Goal: Task Accomplishment & Management: Use online tool/utility

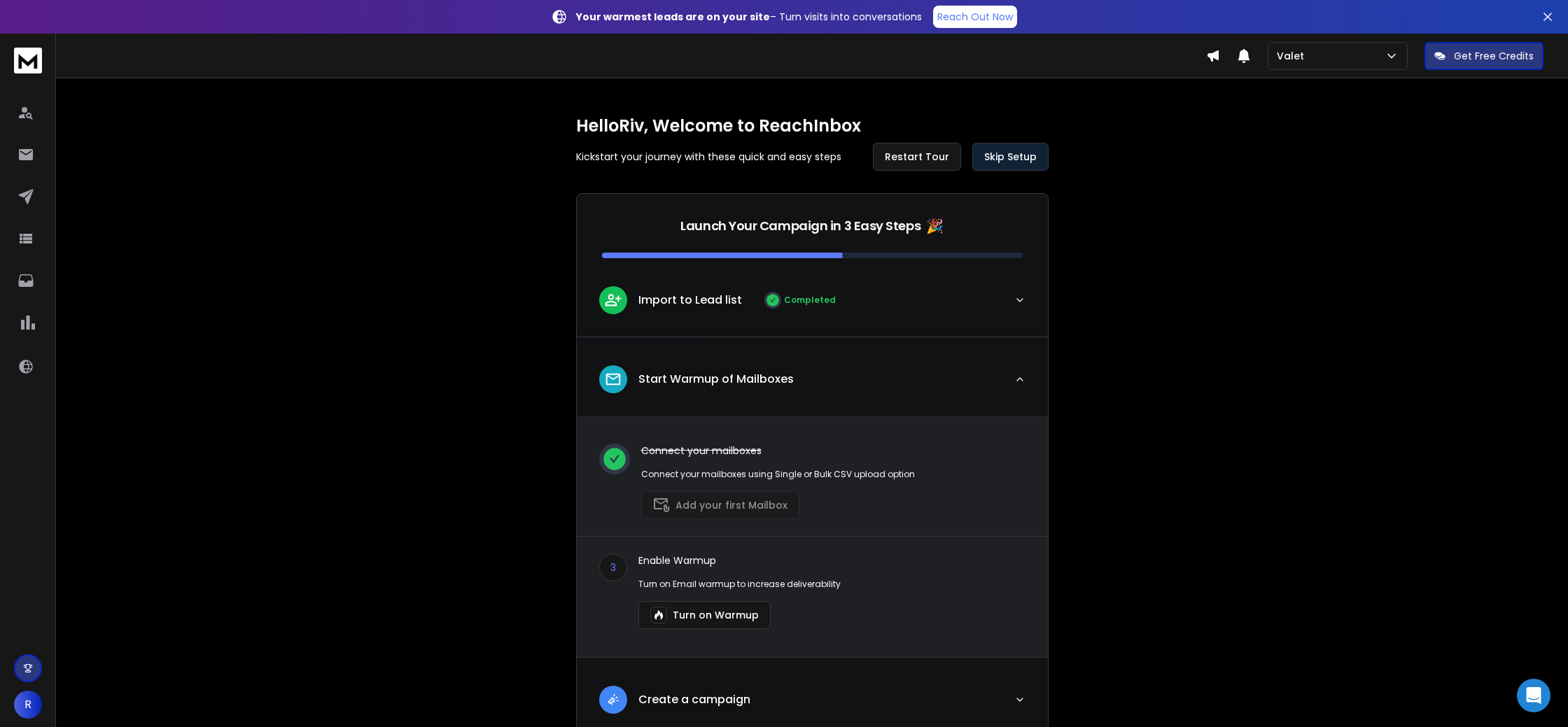
scroll to position [2, 0]
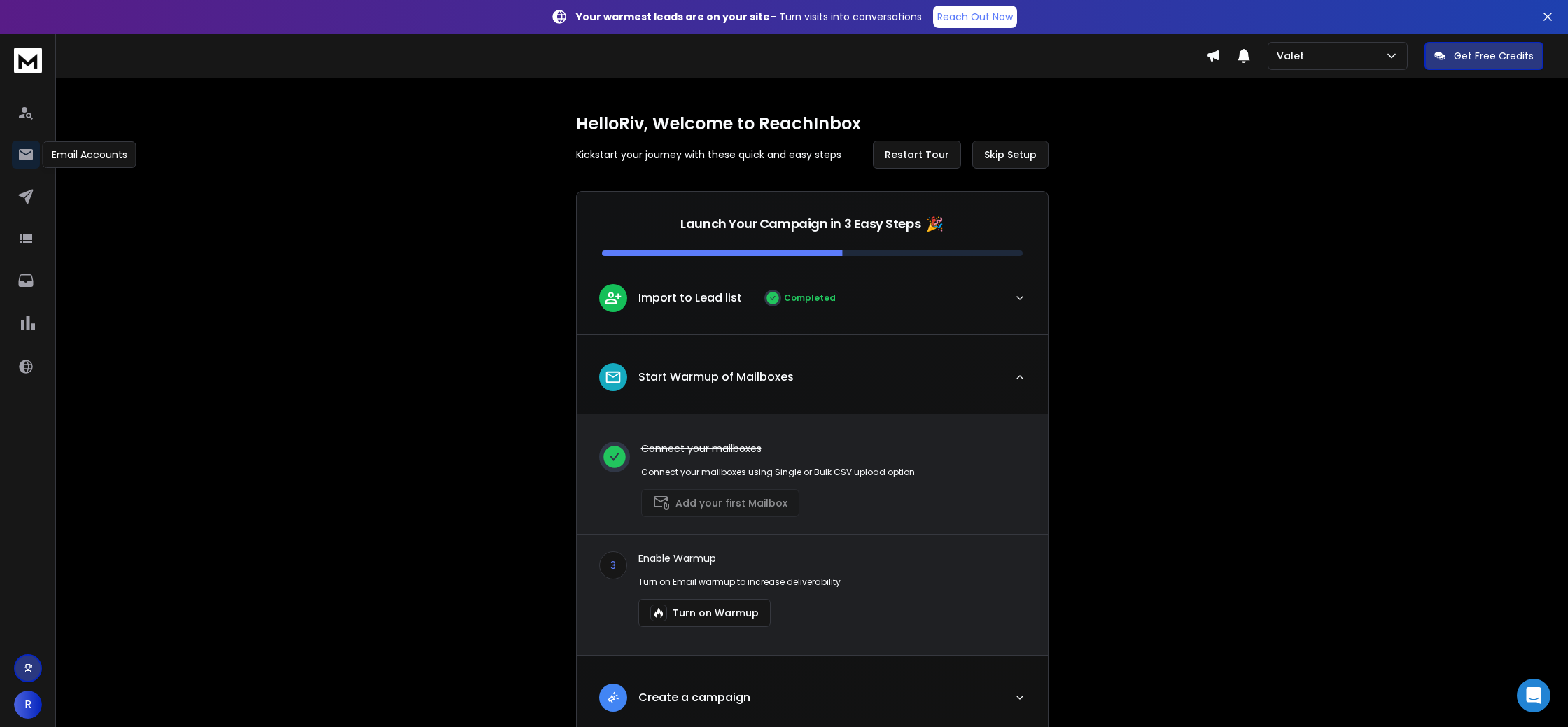
click at [26, 154] on icon at bounding box center [26, 154] width 17 height 17
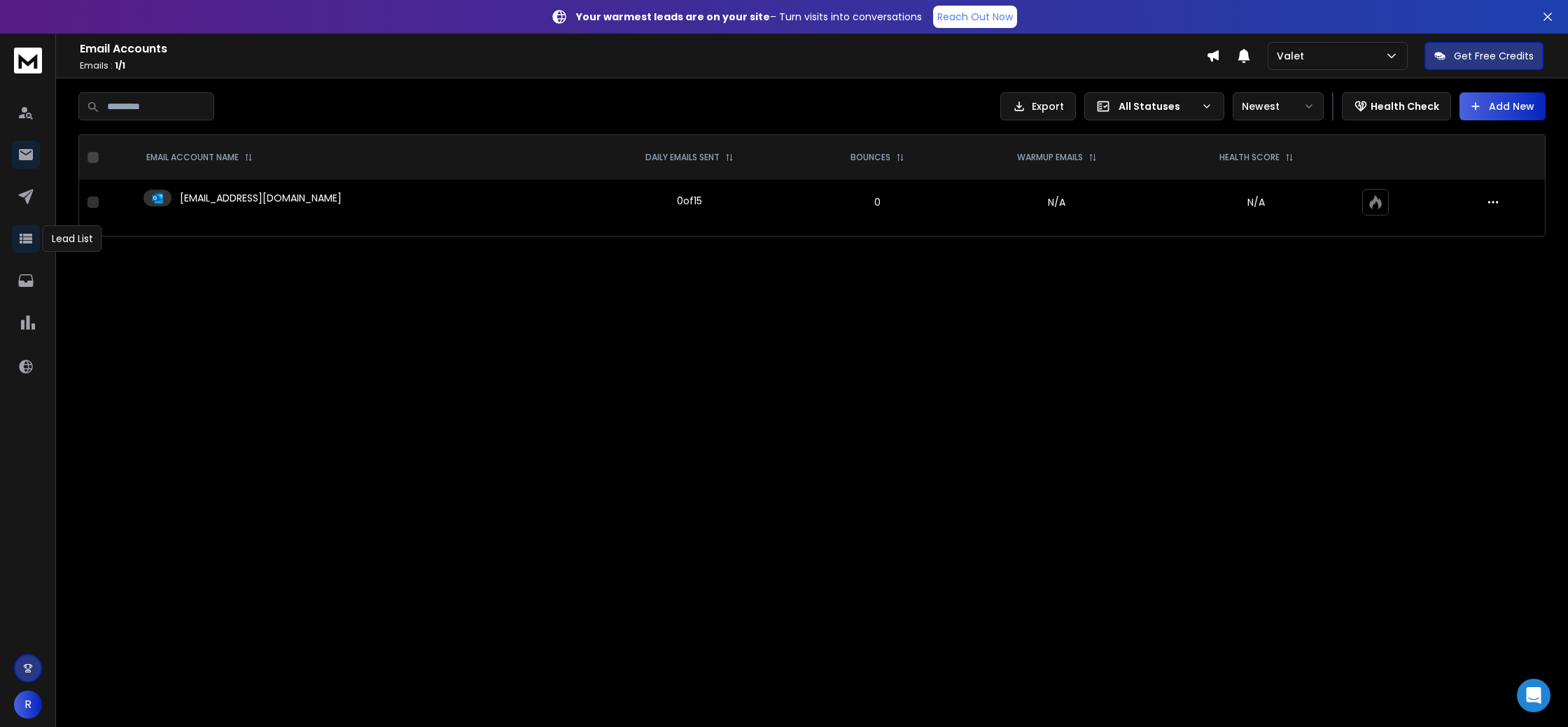
click at [25, 234] on icon at bounding box center [26, 238] width 12 height 10
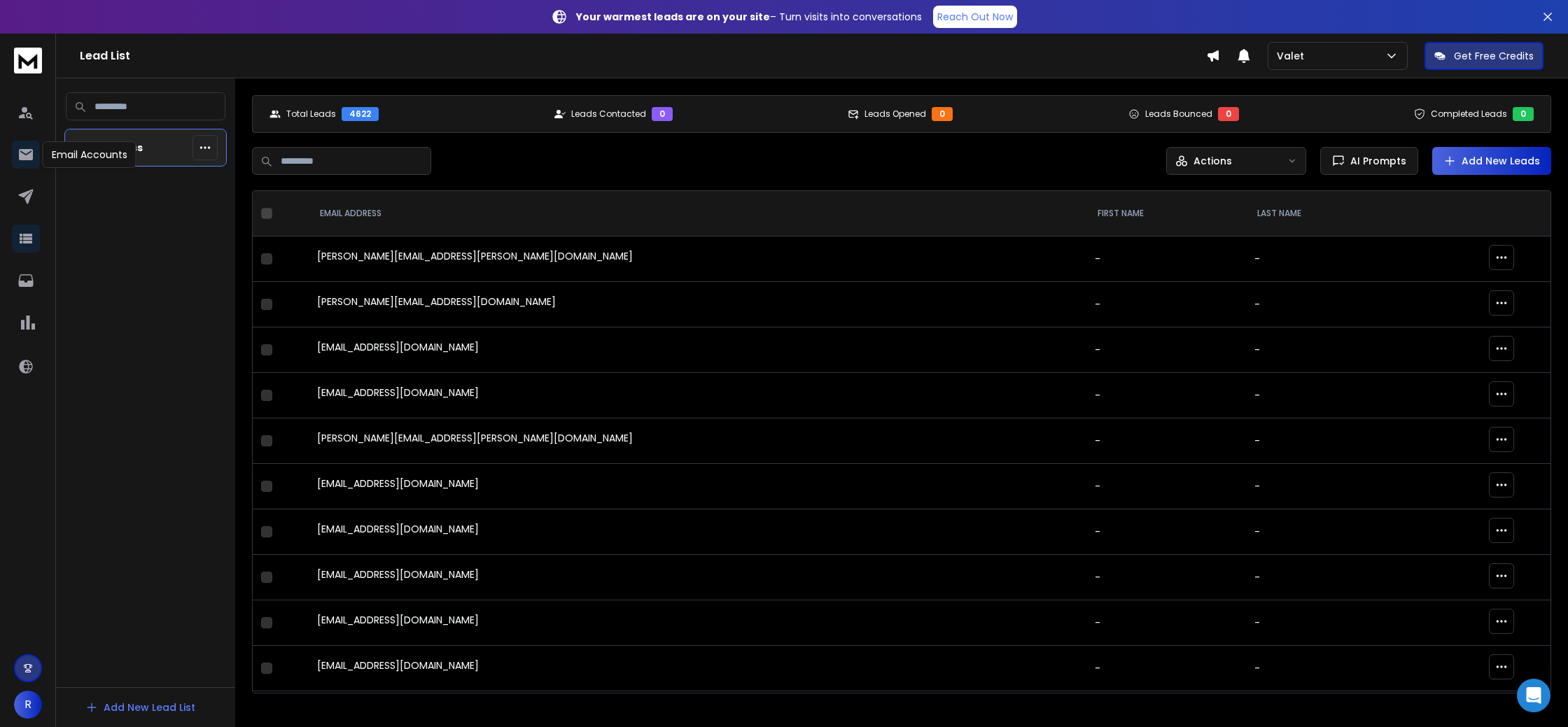
click at [23, 154] on icon at bounding box center [26, 154] width 14 height 12
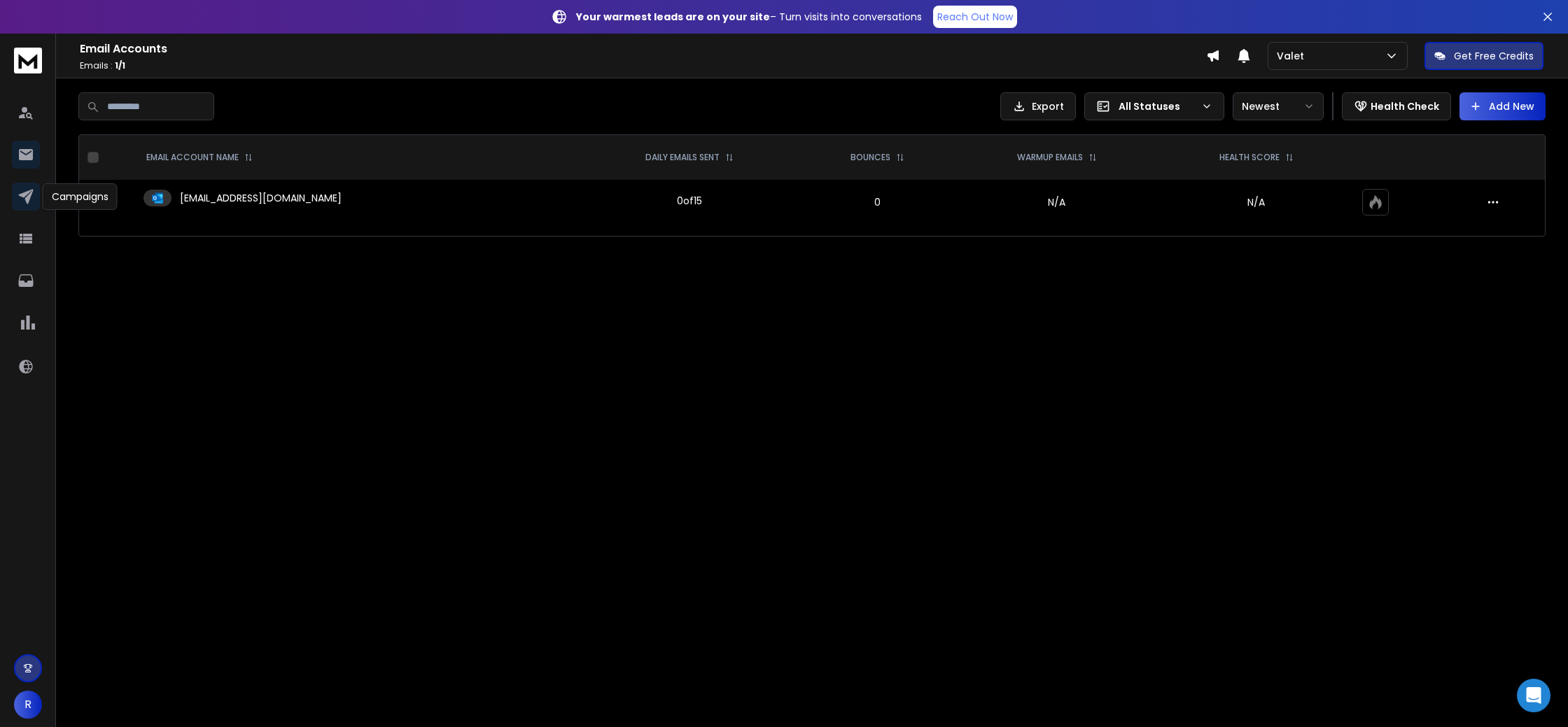
click at [30, 196] on icon at bounding box center [26, 196] width 15 height 15
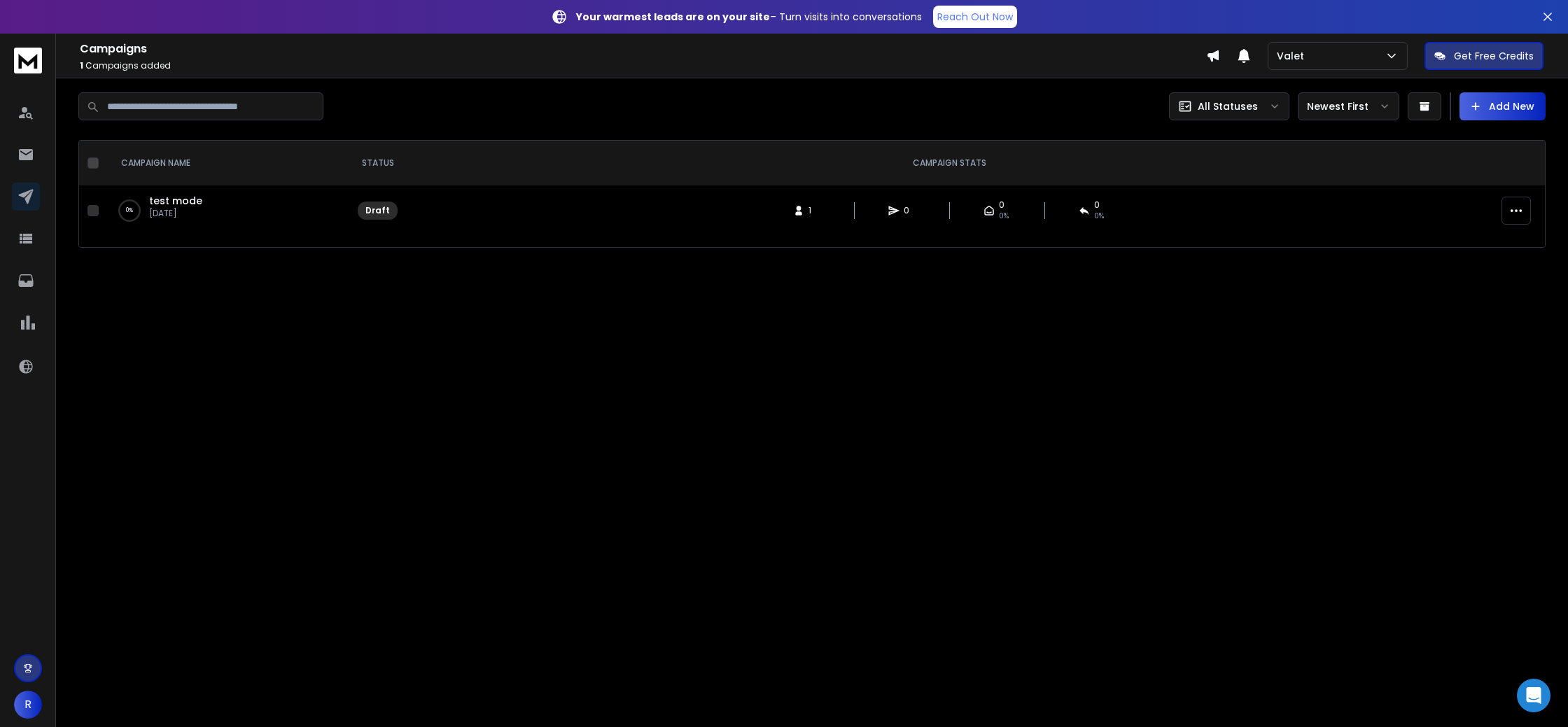
click at [198, 211] on div "0 % test mode [DATE]" at bounding box center [227, 211] width 217 height 34
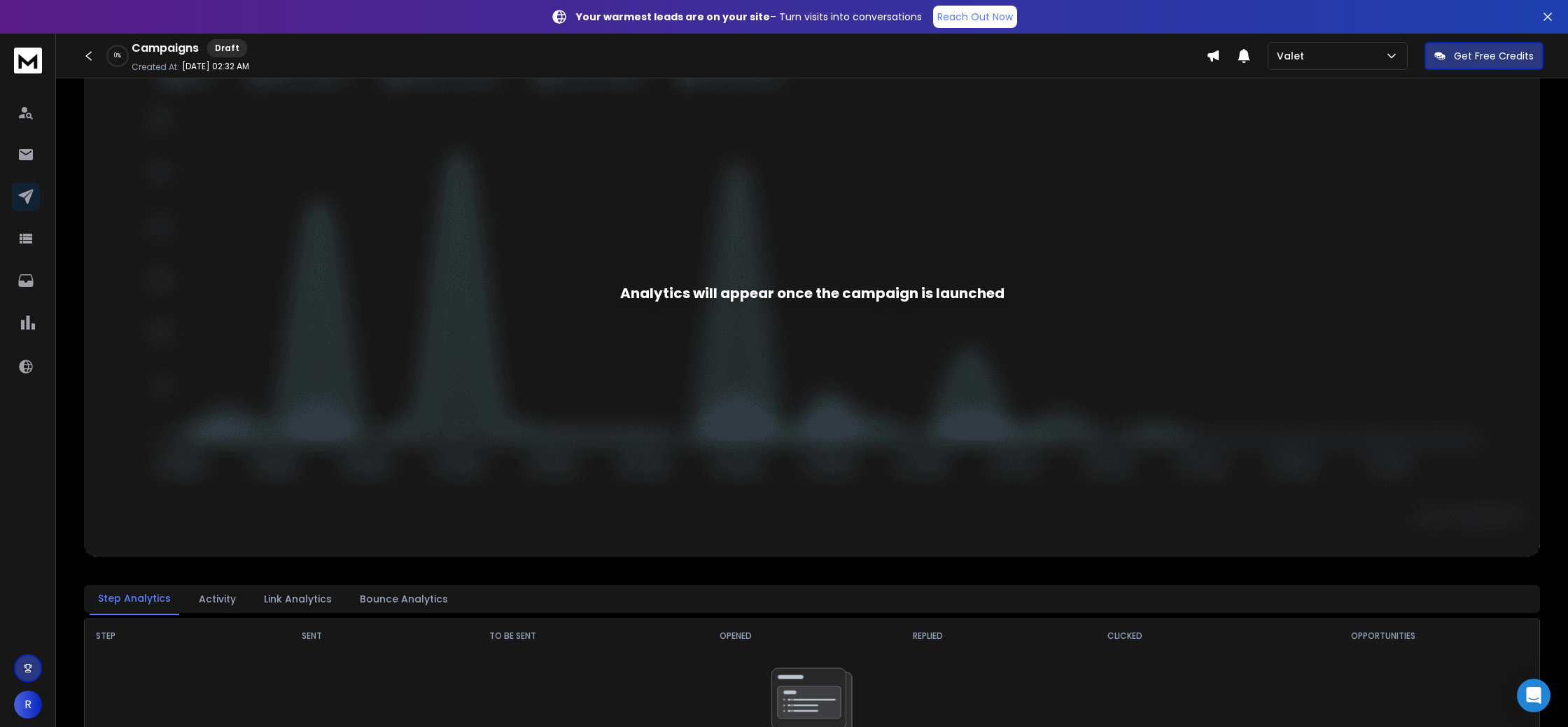
click at [563, 316] on img at bounding box center [812, 293] width 1456 height 528
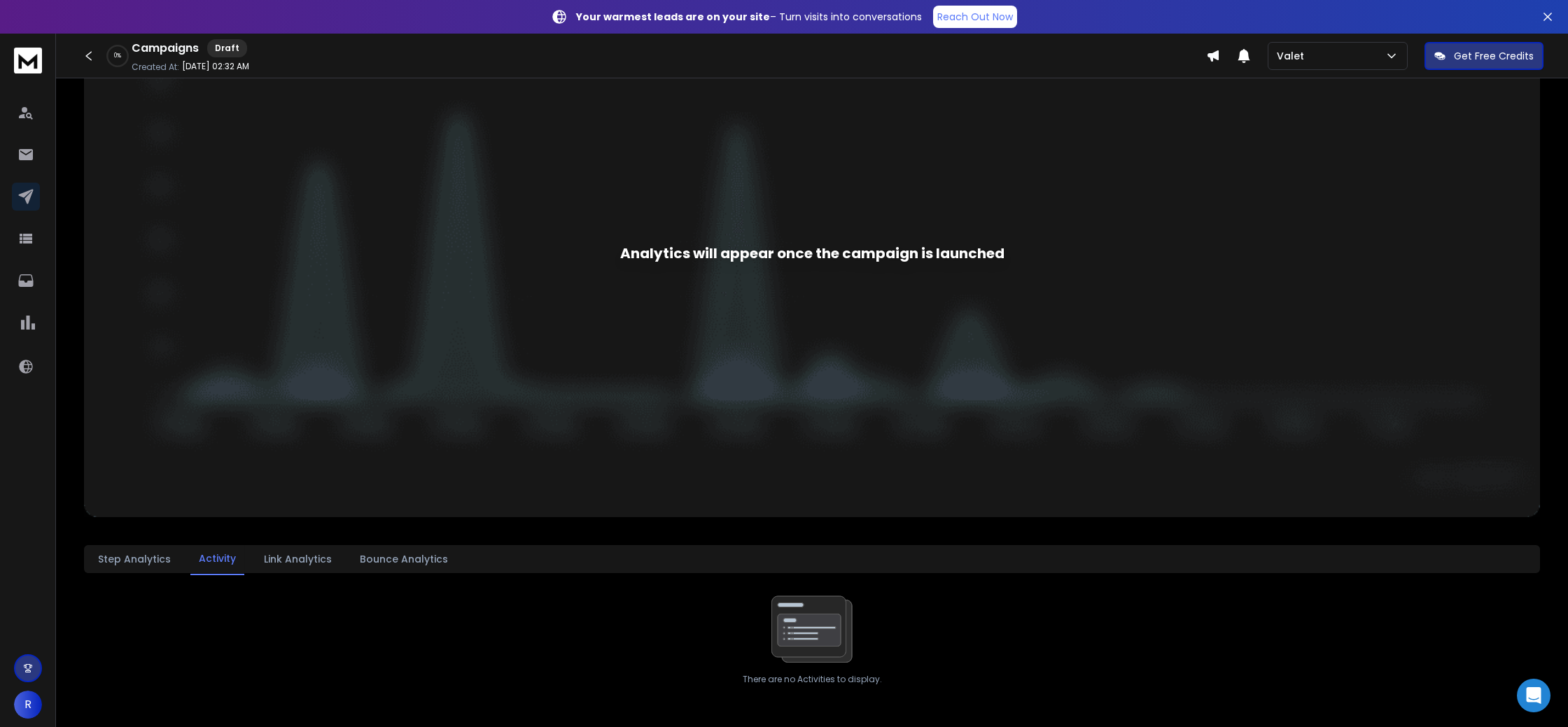
scroll to position [398, 0]
click at [225, 526] on div "Leads Contacted 0 Open Rate - 0 Total Click Rate - 0 Total Reply Rate - 0 Total…" at bounding box center [812, 268] width 1456 height 878
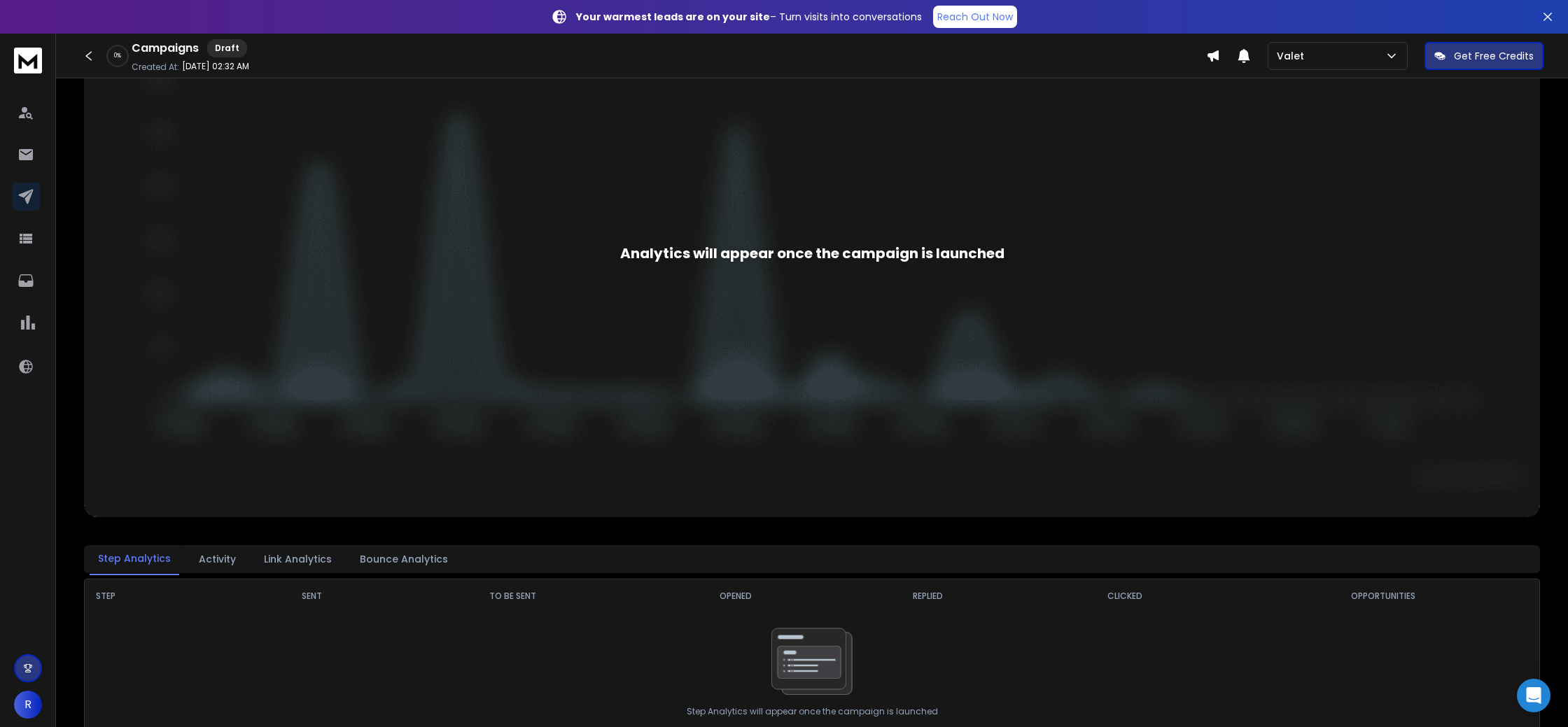
click at [166, 551] on button "Step Analytics" at bounding box center [134, 559] width 89 height 32
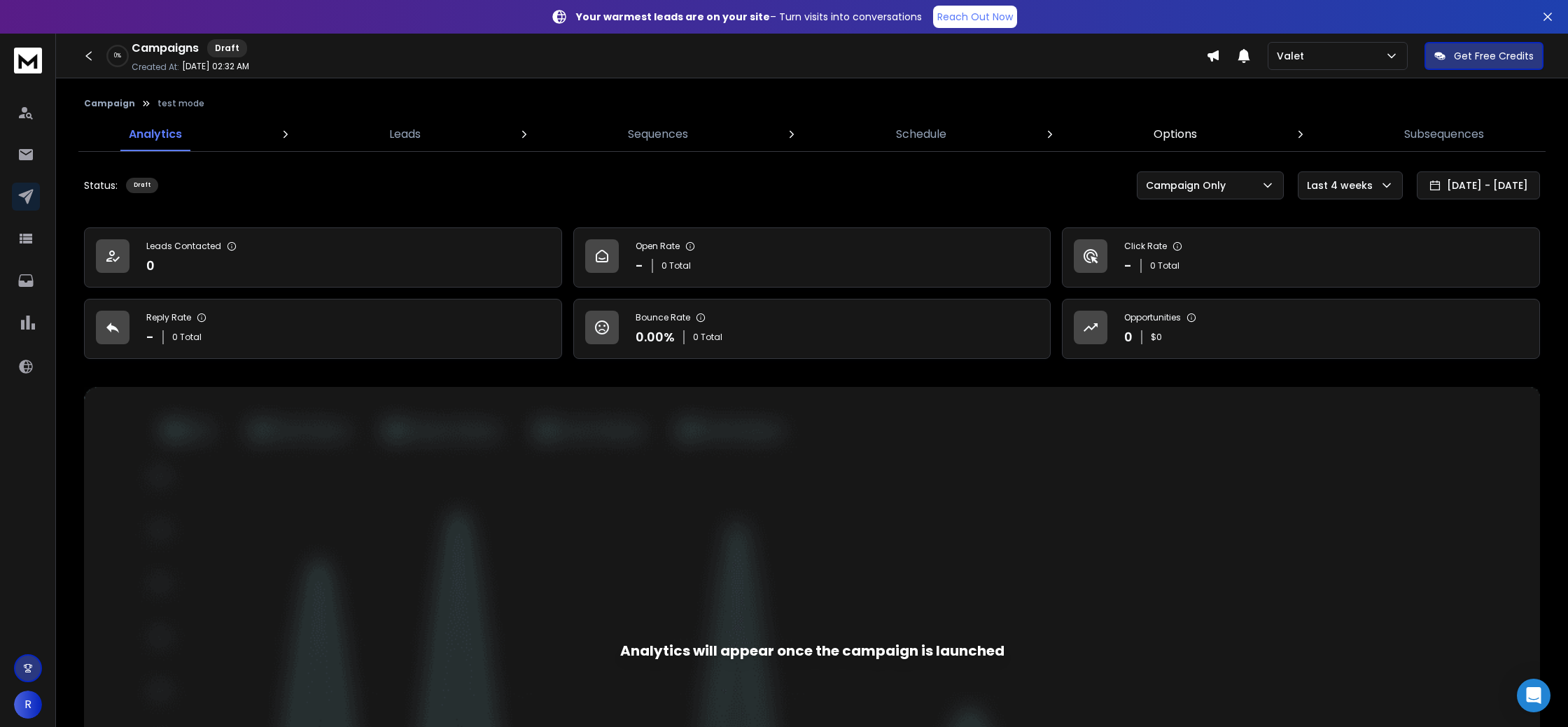
click at [1158, 128] on p "Options" at bounding box center [1175, 134] width 43 height 17
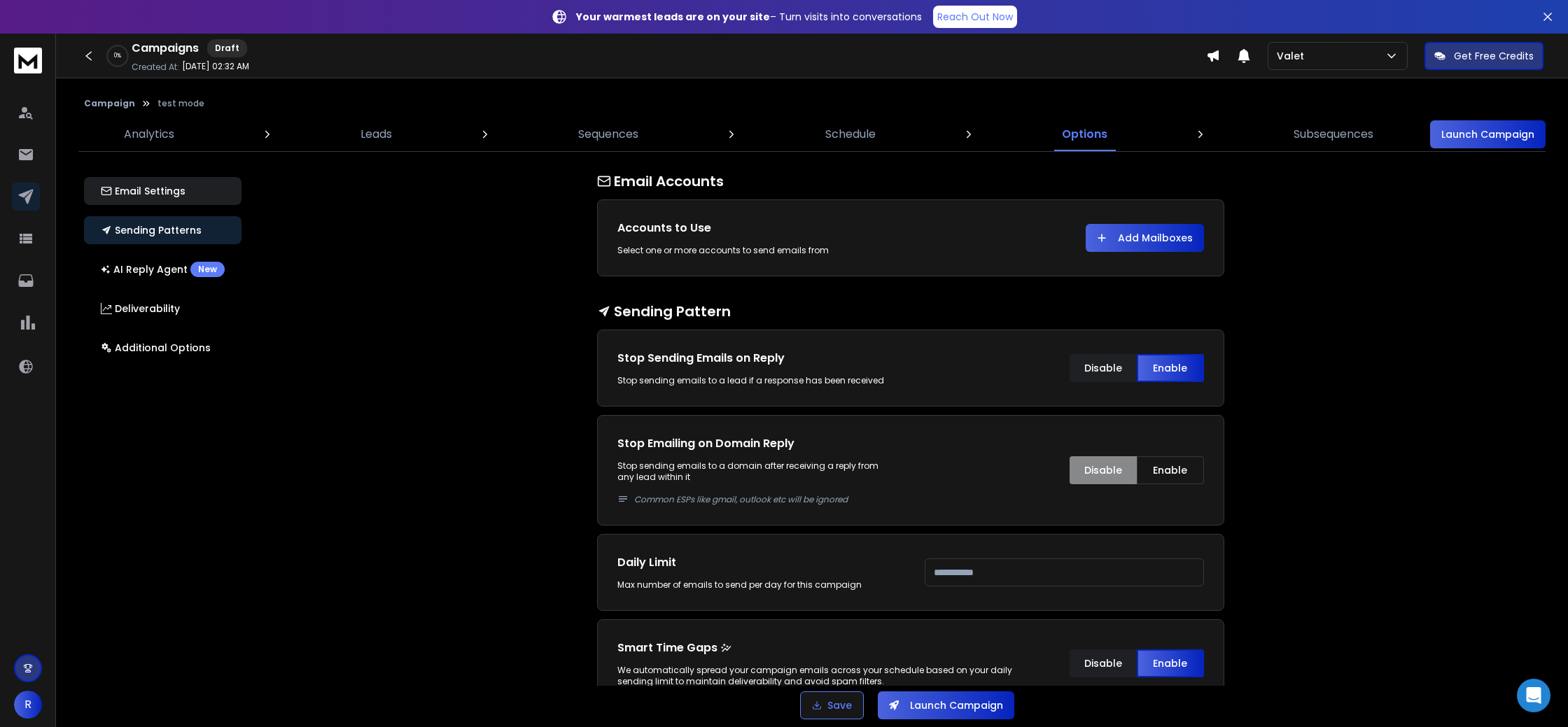
click at [187, 220] on button "Sending Patterns" at bounding box center [163, 230] width 158 height 28
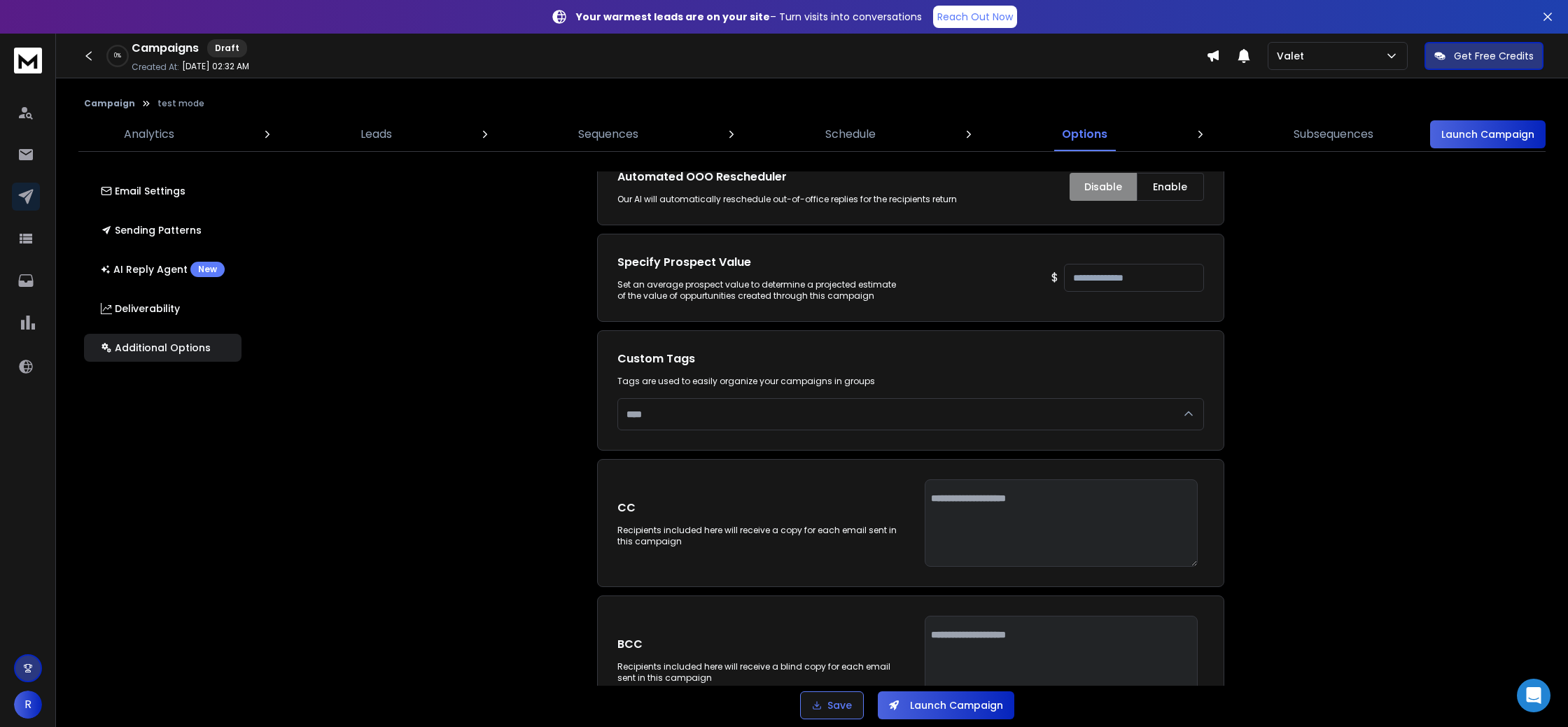
scroll to position [2300, 0]
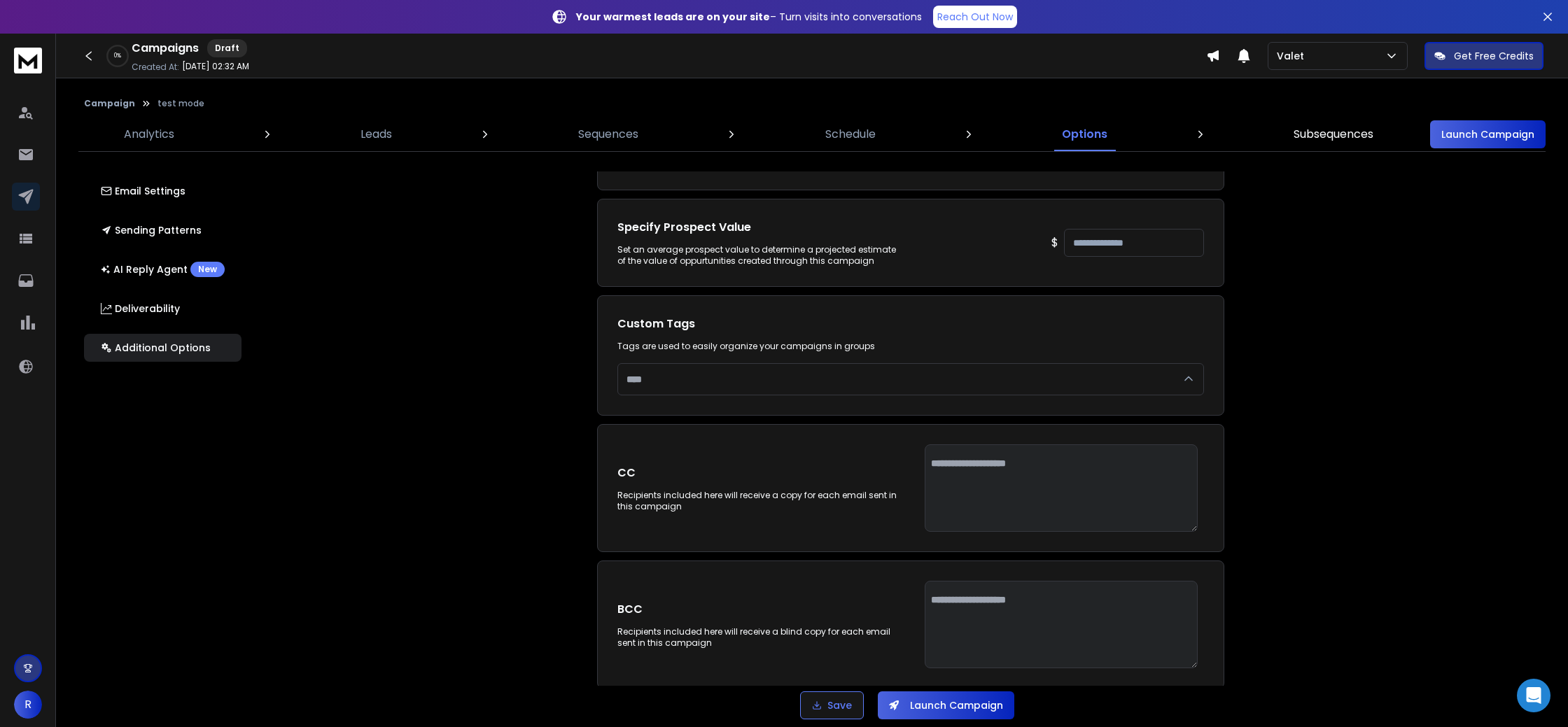
click at [1331, 139] on p "Subsequences" at bounding box center [1333, 134] width 80 height 17
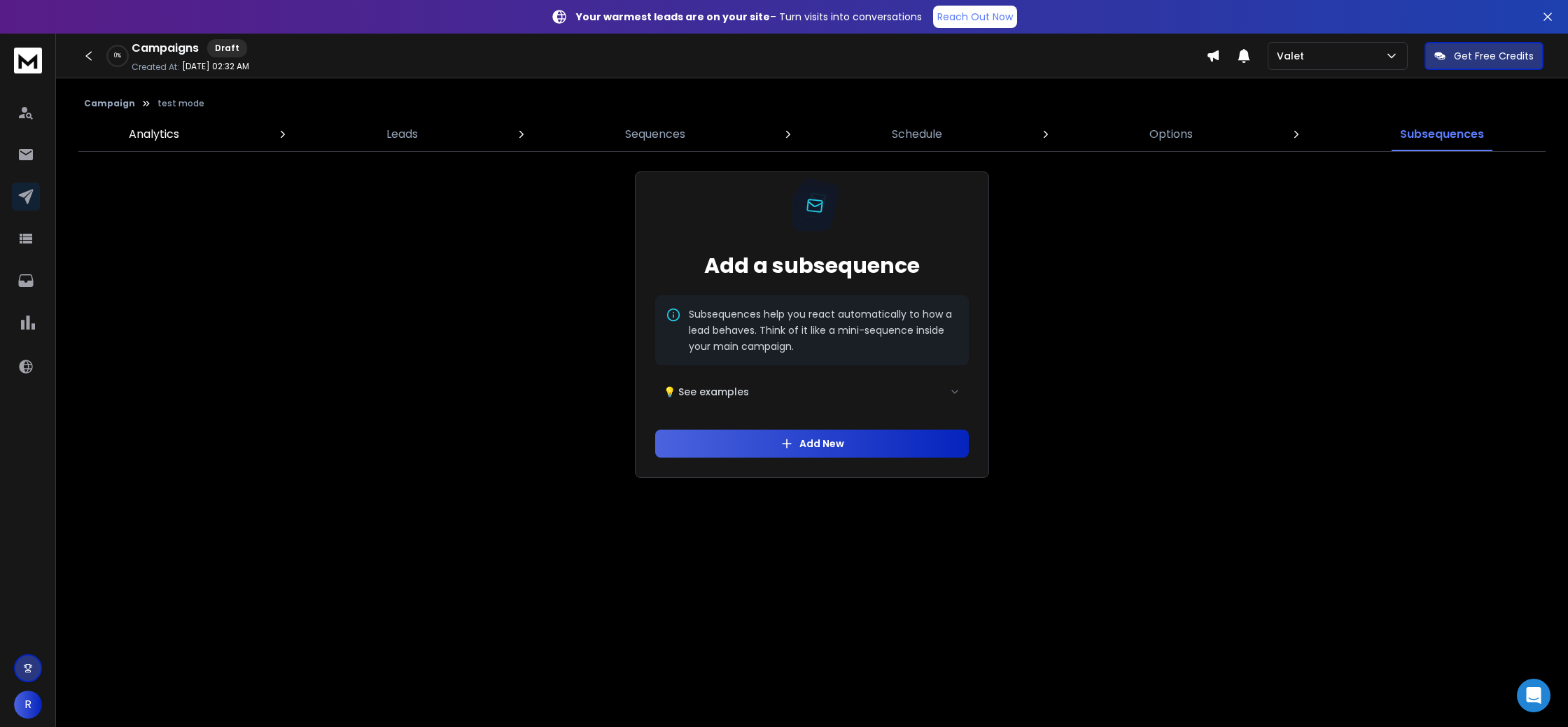
click at [138, 128] on p "Analytics" at bounding box center [153, 134] width 50 height 17
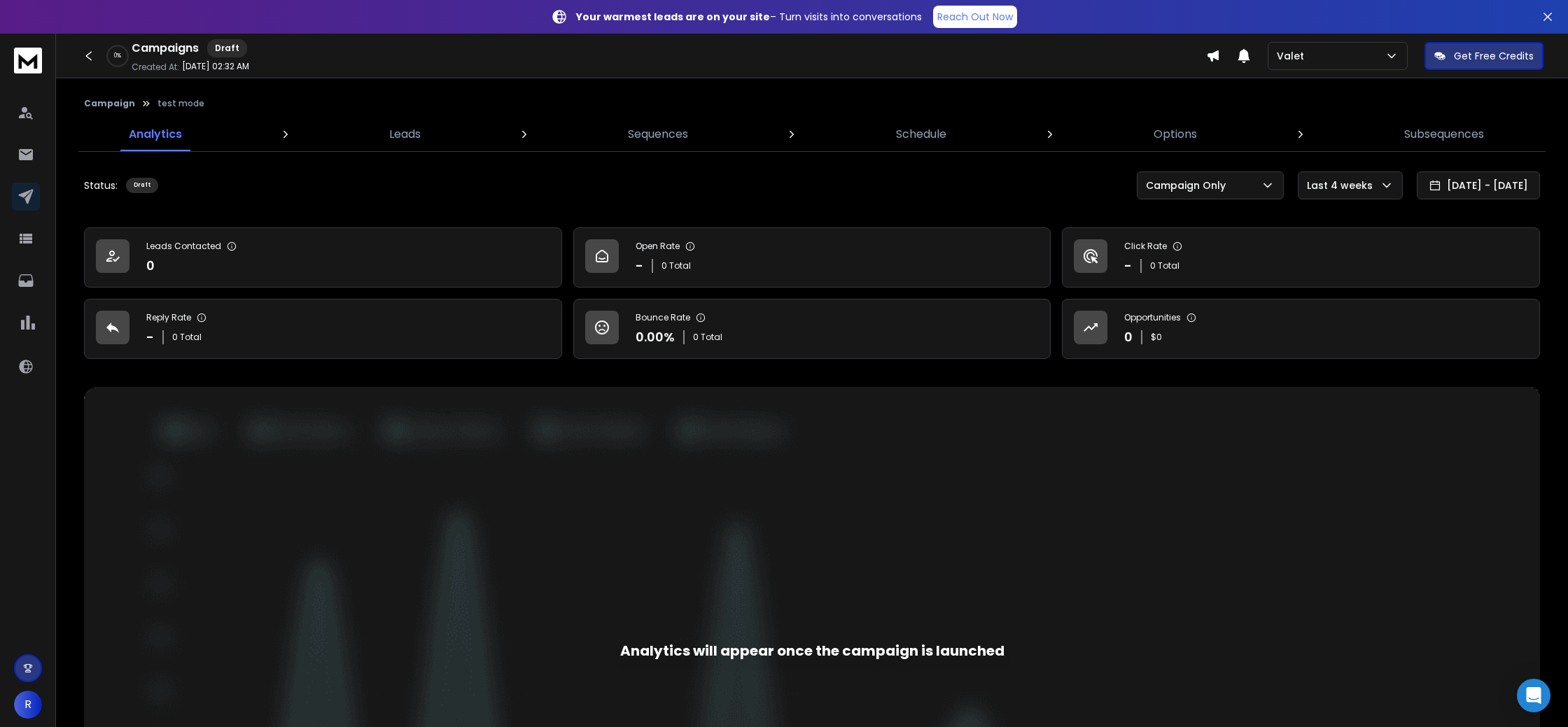
click at [173, 259] on div "0" at bounding box center [191, 266] width 90 height 19
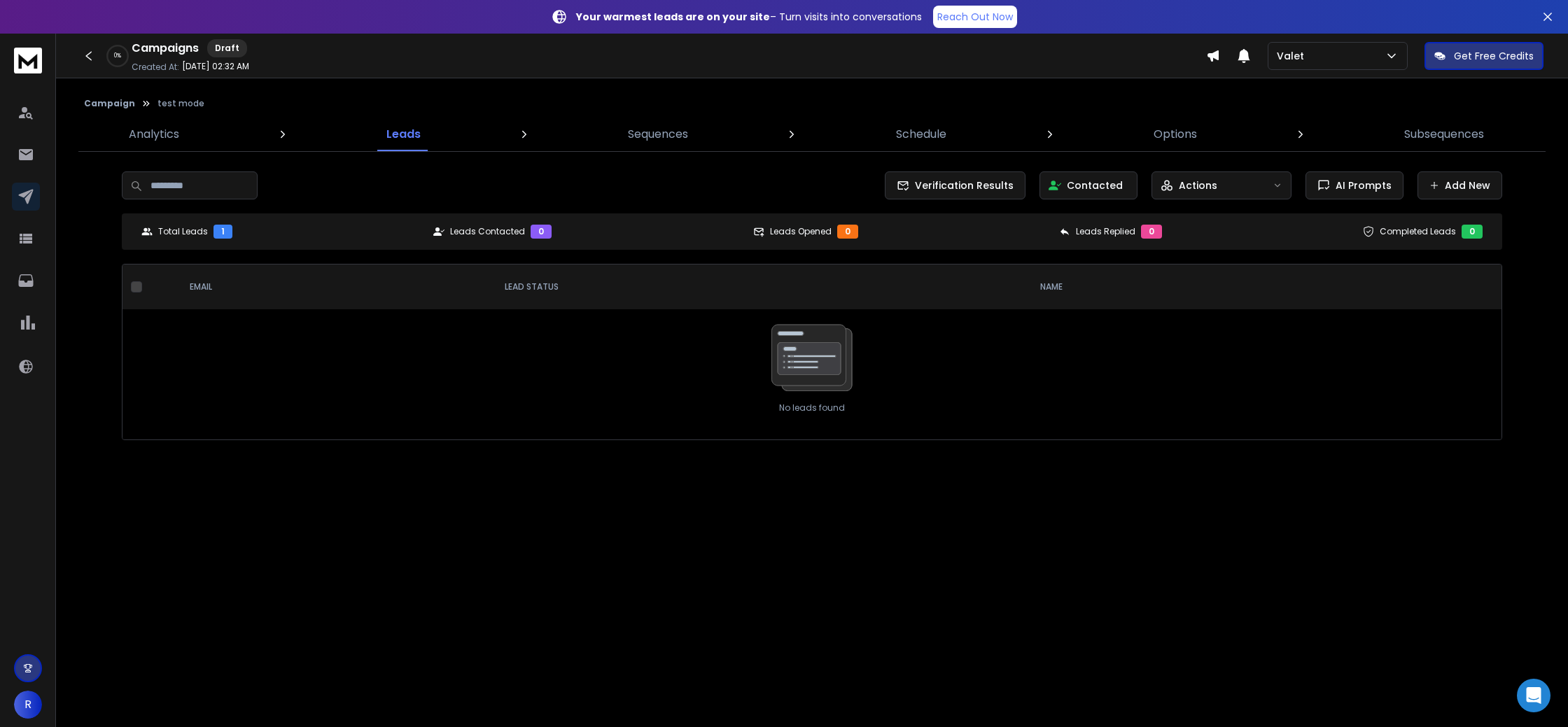
click at [821, 367] on icon at bounding box center [809, 359] width 63 height 32
click at [1438, 185] on icon at bounding box center [1434, 185] width 7 height 1
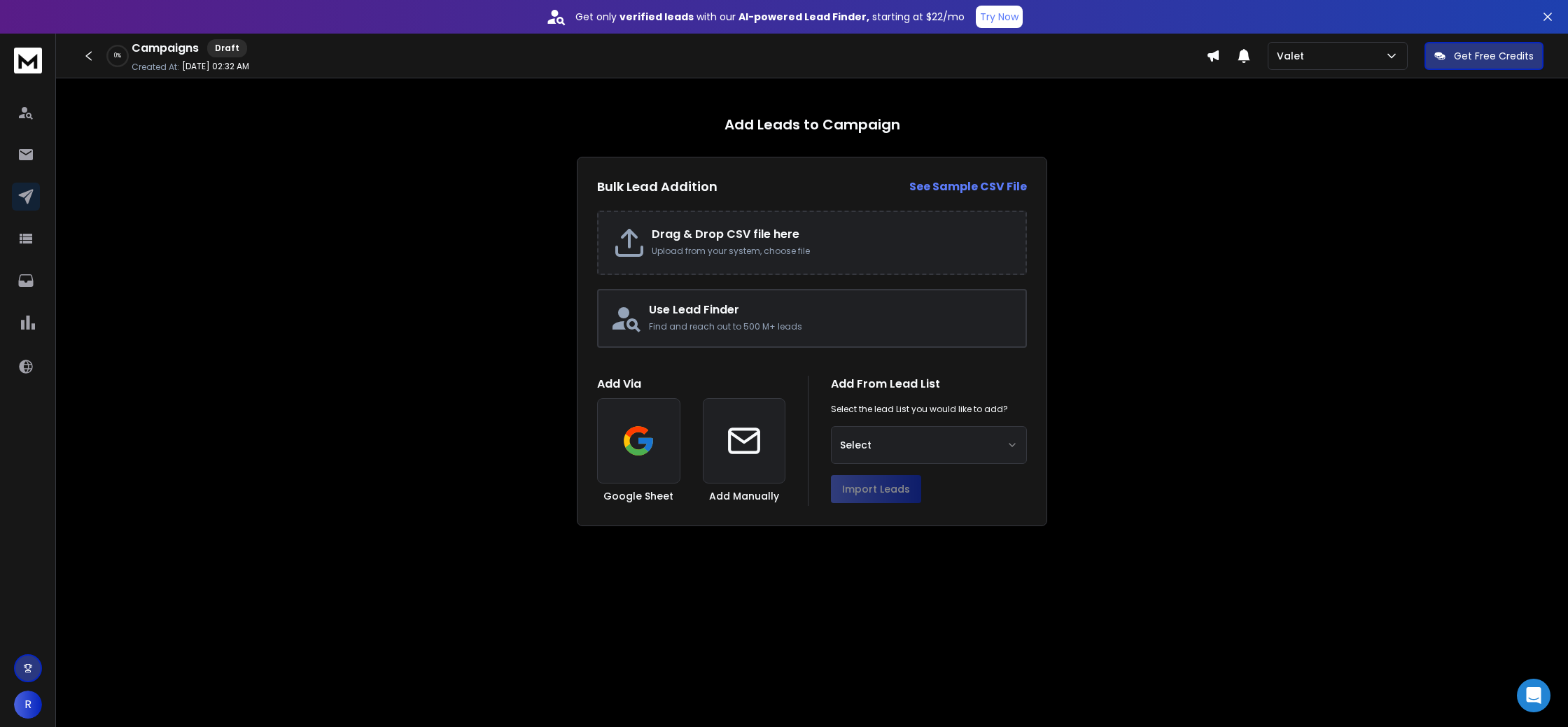
click at [1075, 226] on div "Add Leads to Campaign Bulk Lead Addition See Sample CSV File Drag & Drop CSV fi…" at bounding box center [811, 321] width 717 height 412
click at [25, 241] on icon at bounding box center [26, 238] width 12 height 10
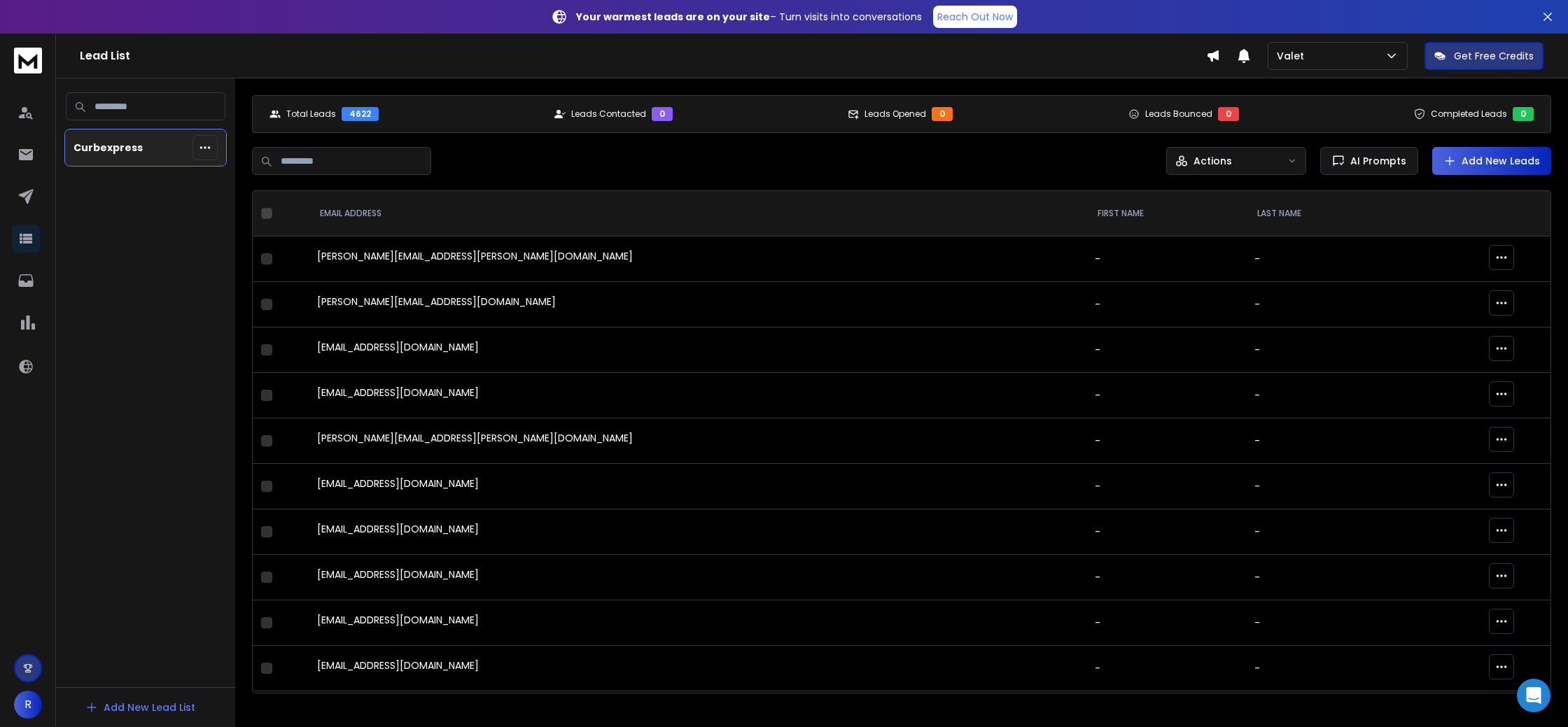
click at [95, 148] on p "Curbexpress" at bounding box center [108, 148] width 69 height 14
click at [1203, 161] on p "Actions" at bounding box center [1212, 161] width 38 height 14
click at [1228, 219] on p "Add to Campaign" at bounding box center [1243, 215] width 87 height 14
drag, startPoint x: 1215, startPoint y: 145, endPoint x: 1215, endPoint y: 162, distance: 17.0
click at [1215, 148] on div "Total Leads 4622 Leads Contacted 0 Leads Opened 0 Leads Bounced 0 Completed Lea…" at bounding box center [902, 133] width 1333 height 108
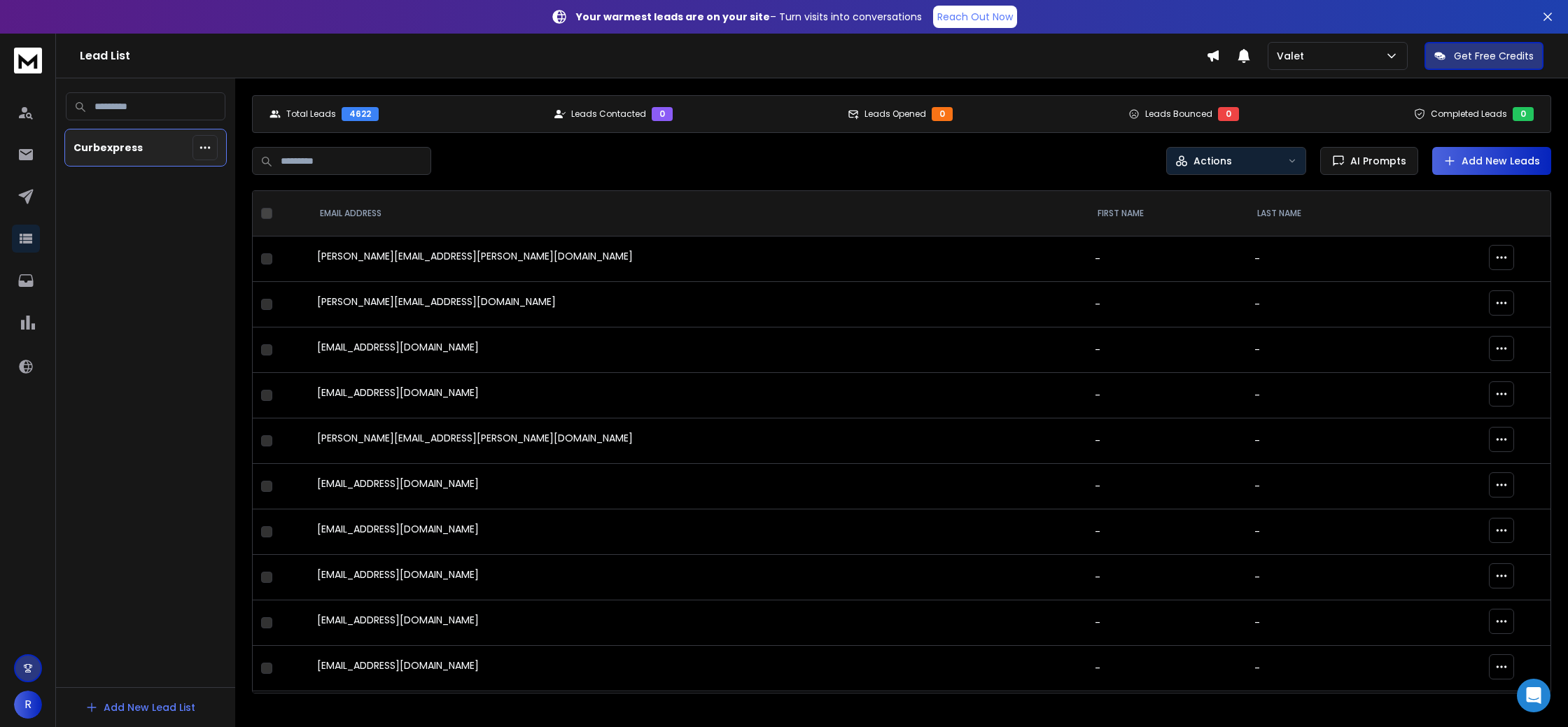
click at [1215, 162] on p "Actions" at bounding box center [1212, 161] width 38 height 14
click at [1222, 218] on p "Add to Campaign" at bounding box center [1243, 215] width 87 height 14
click at [269, 209] on button "Select this Page" at bounding box center [267, 213] width 12 height 12
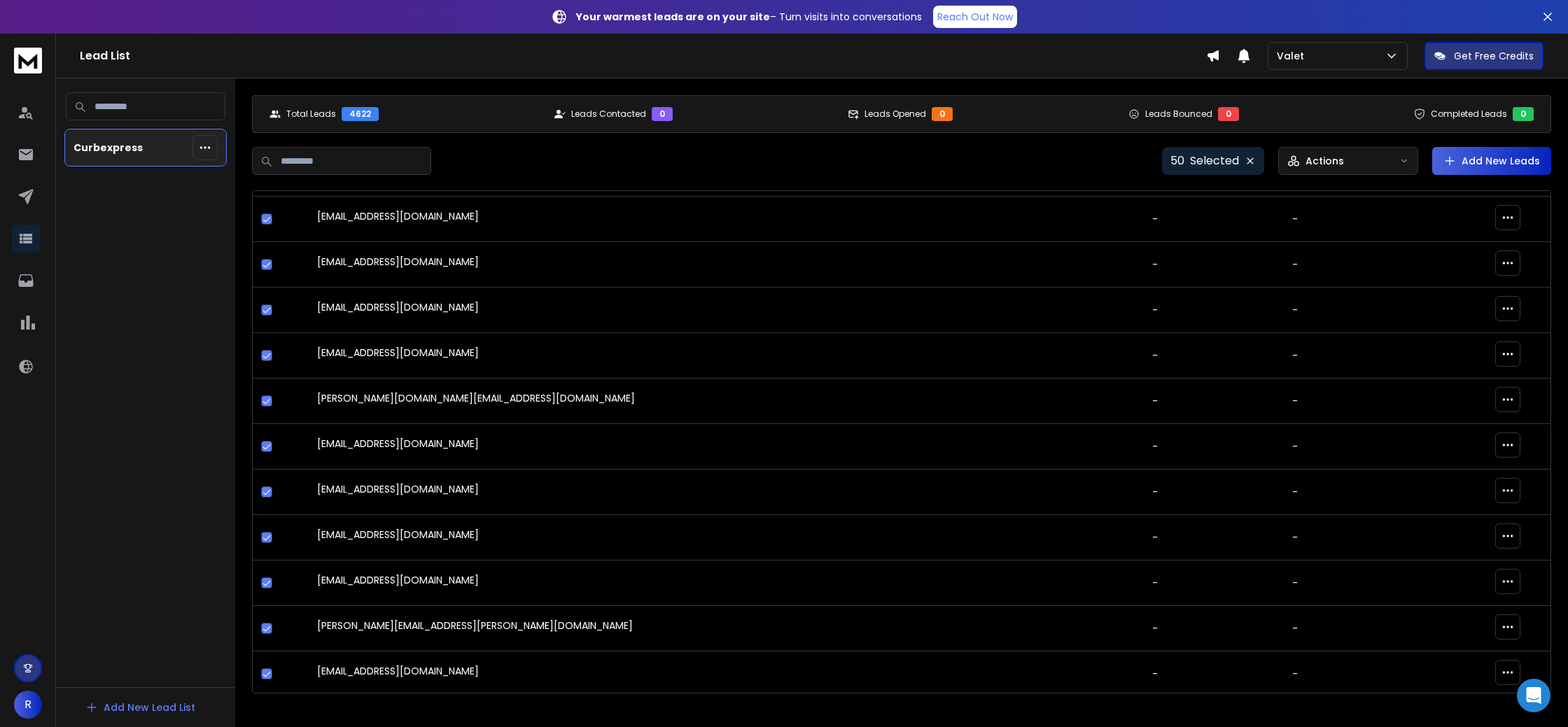
scroll to position [579, 0]
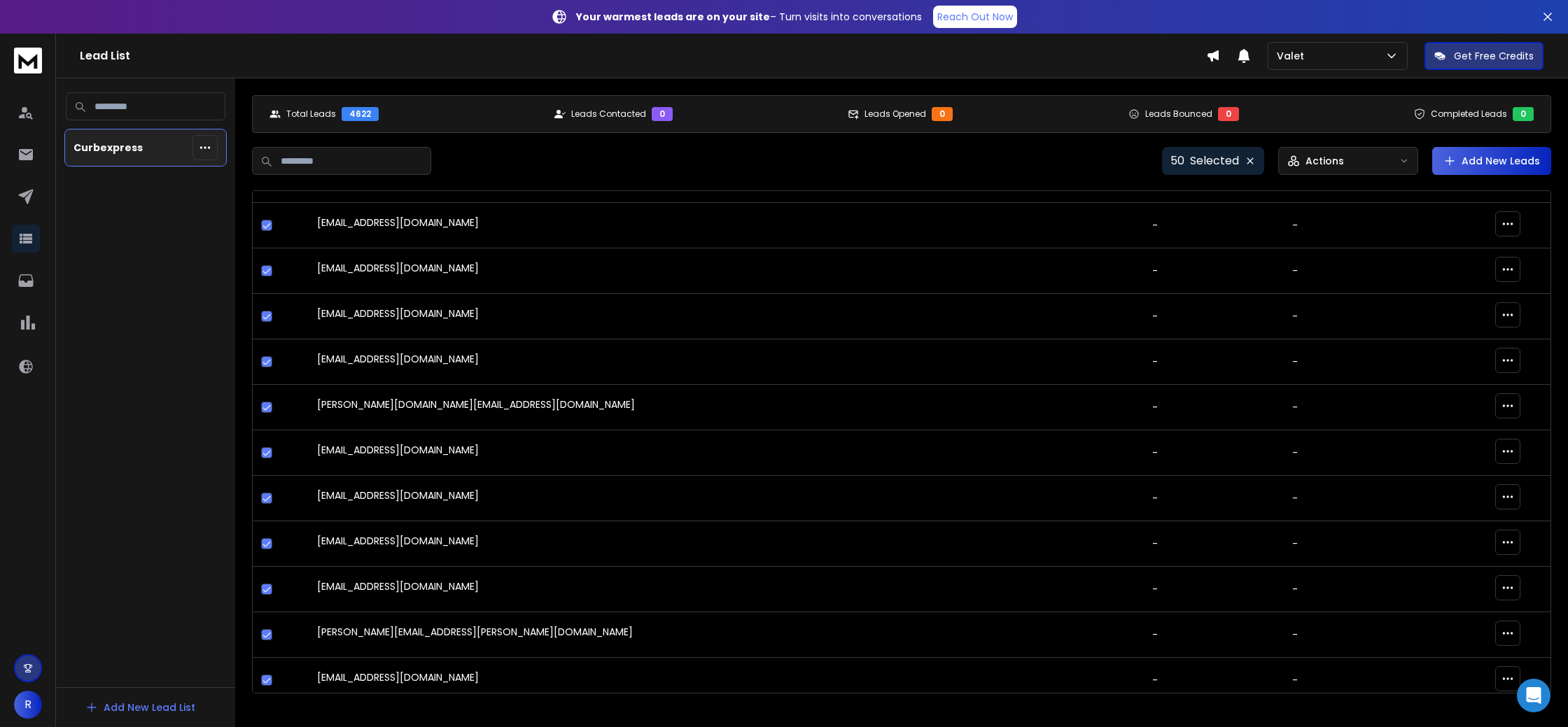
click at [266, 223] on button "button" at bounding box center [267, 225] width 12 height 12
click at [269, 270] on button "button" at bounding box center [267, 271] width 12 height 12
click at [265, 315] on button "button" at bounding box center [267, 316] width 12 height 12
click at [273, 362] on div at bounding box center [285, 361] width 48 height 12
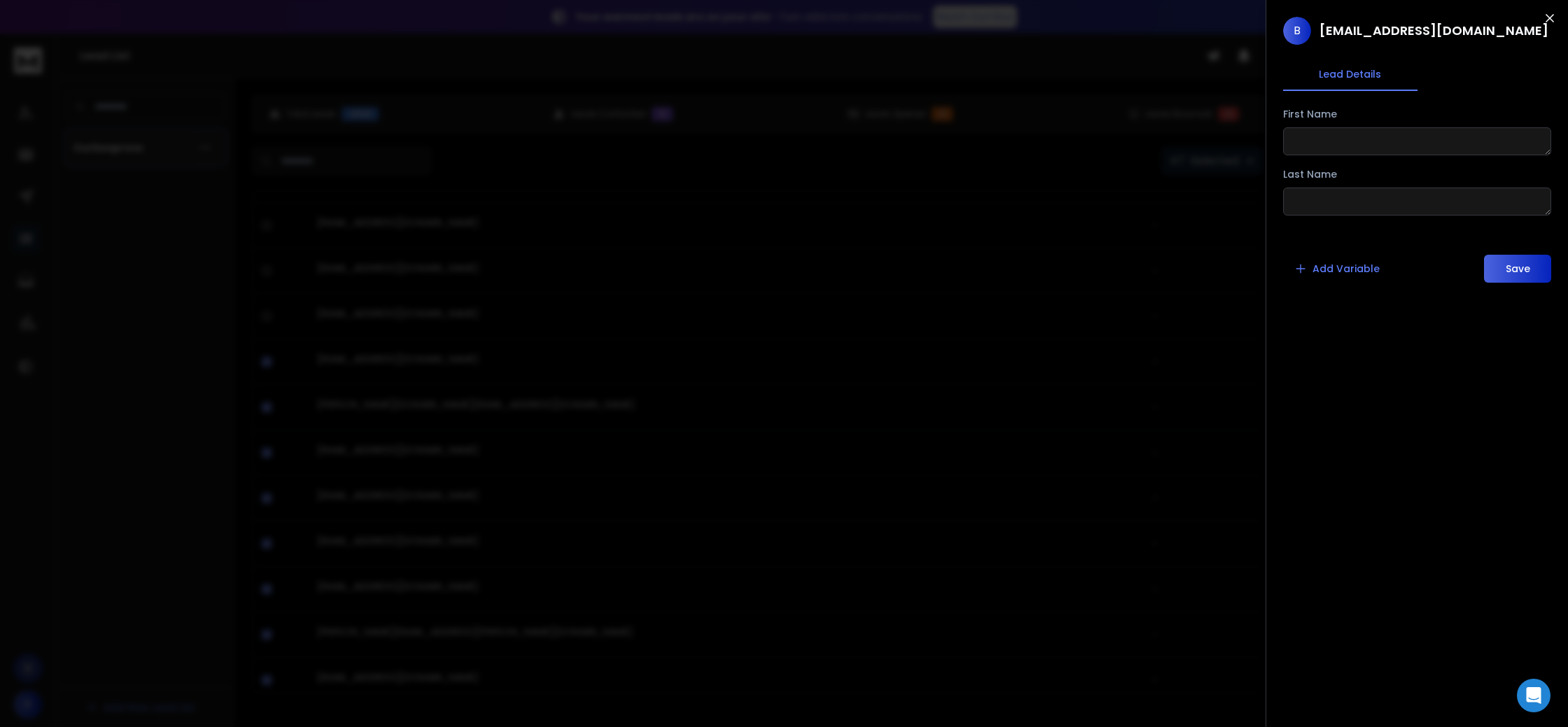
click at [1547, 16] on icon "button" at bounding box center [1550, 19] width 14 height 14
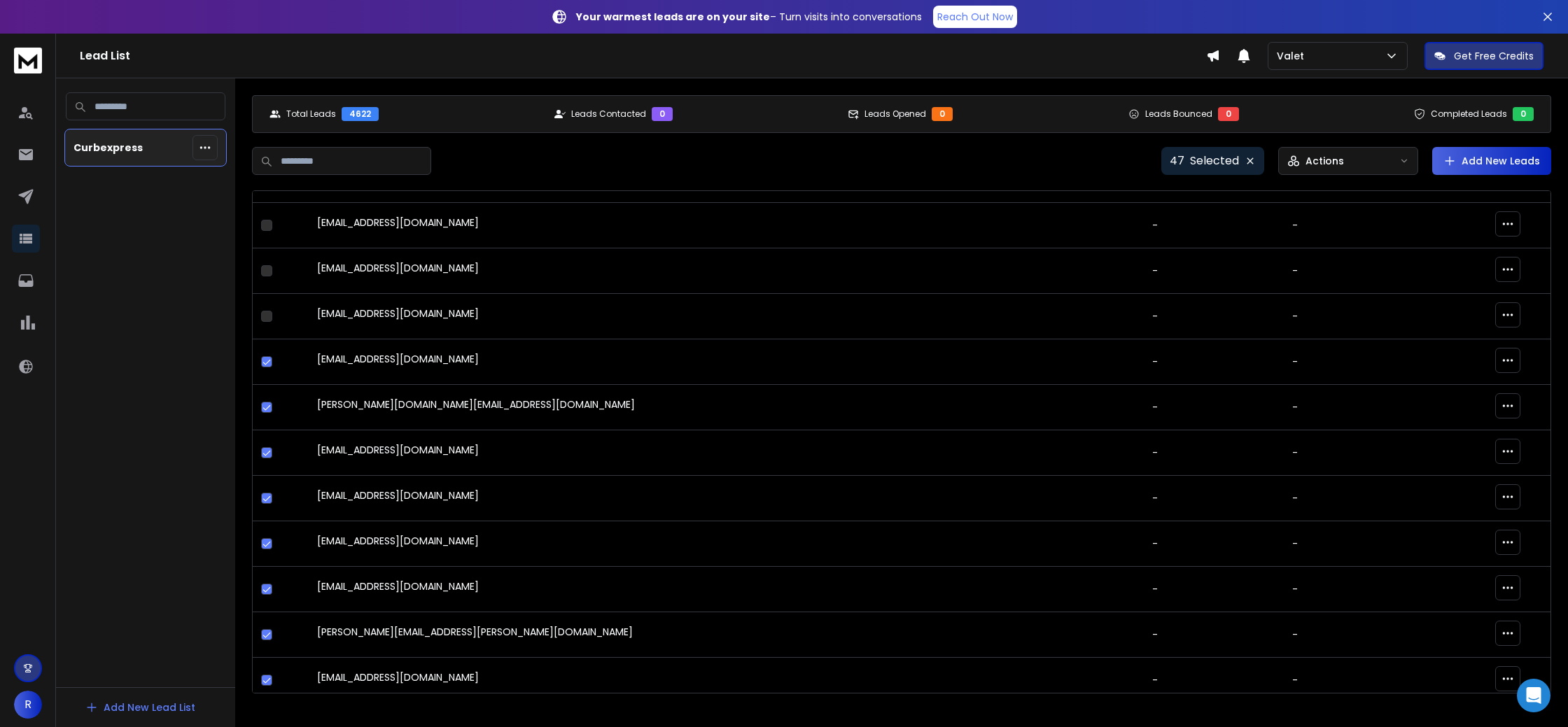
click at [267, 368] on td at bounding box center [280, 361] width 56 height 45
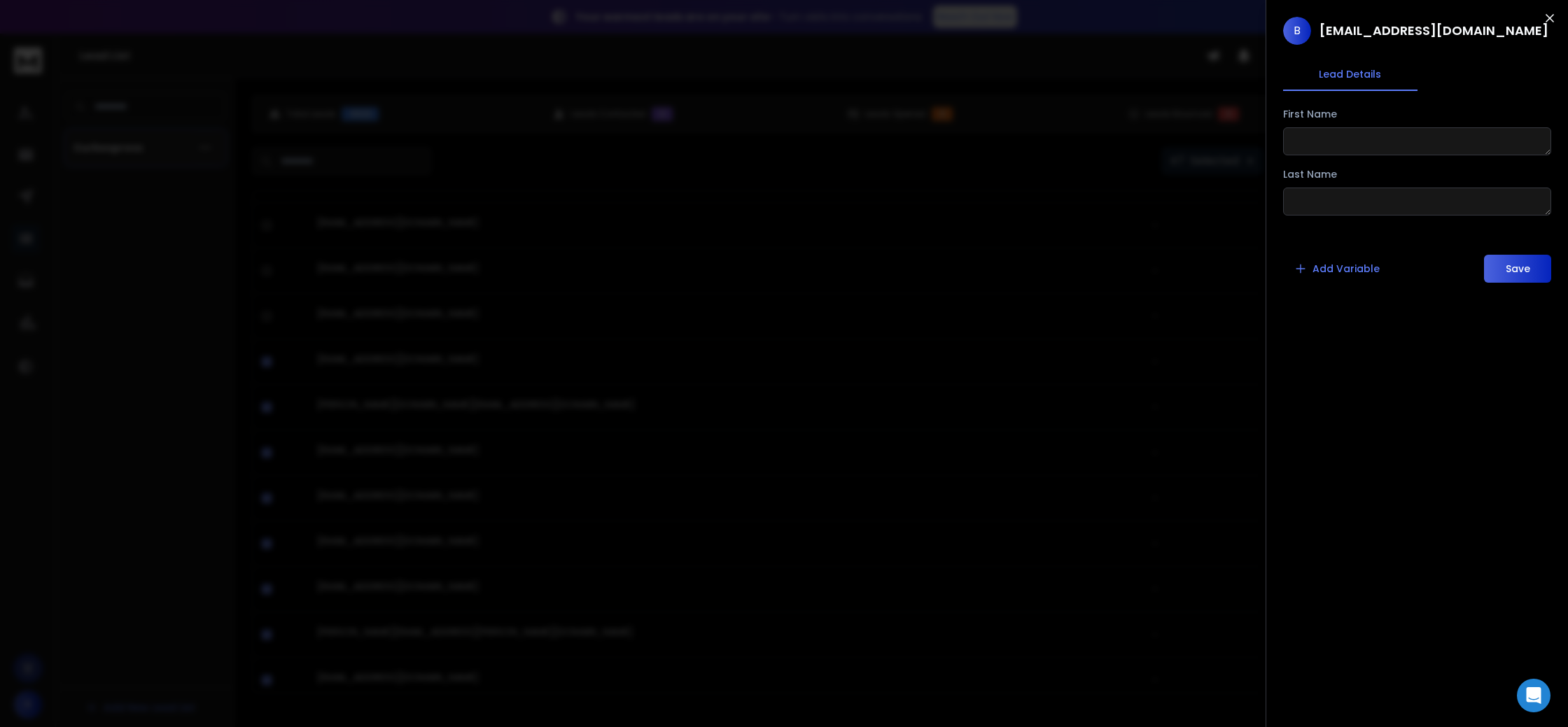
click at [1552, 12] on icon "button" at bounding box center [1550, 19] width 14 height 14
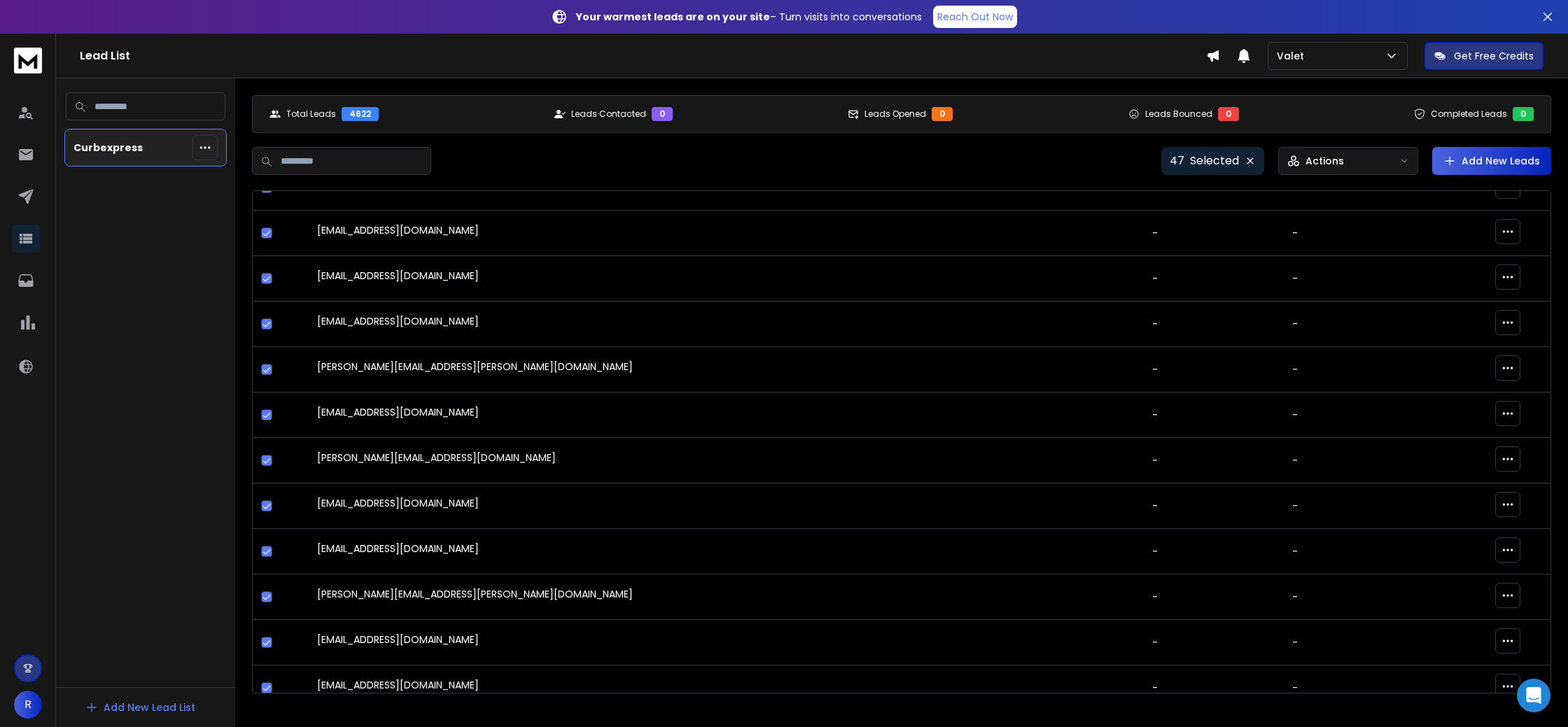
scroll to position [846, 0]
click at [25, 189] on icon at bounding box center [26, 197] width 17 height 17
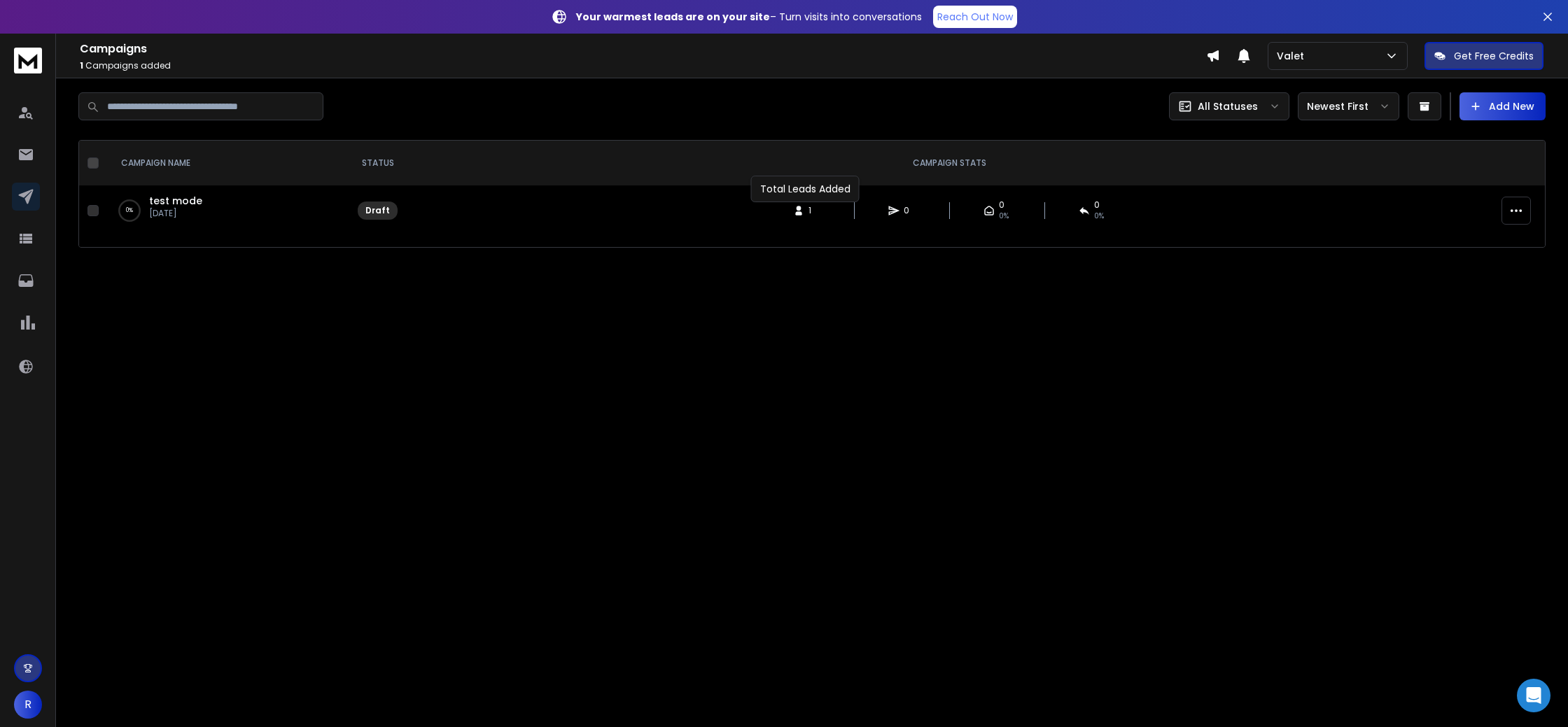
click at [801, 209] on icon at bounding box center [798, 211] width 12 height 12
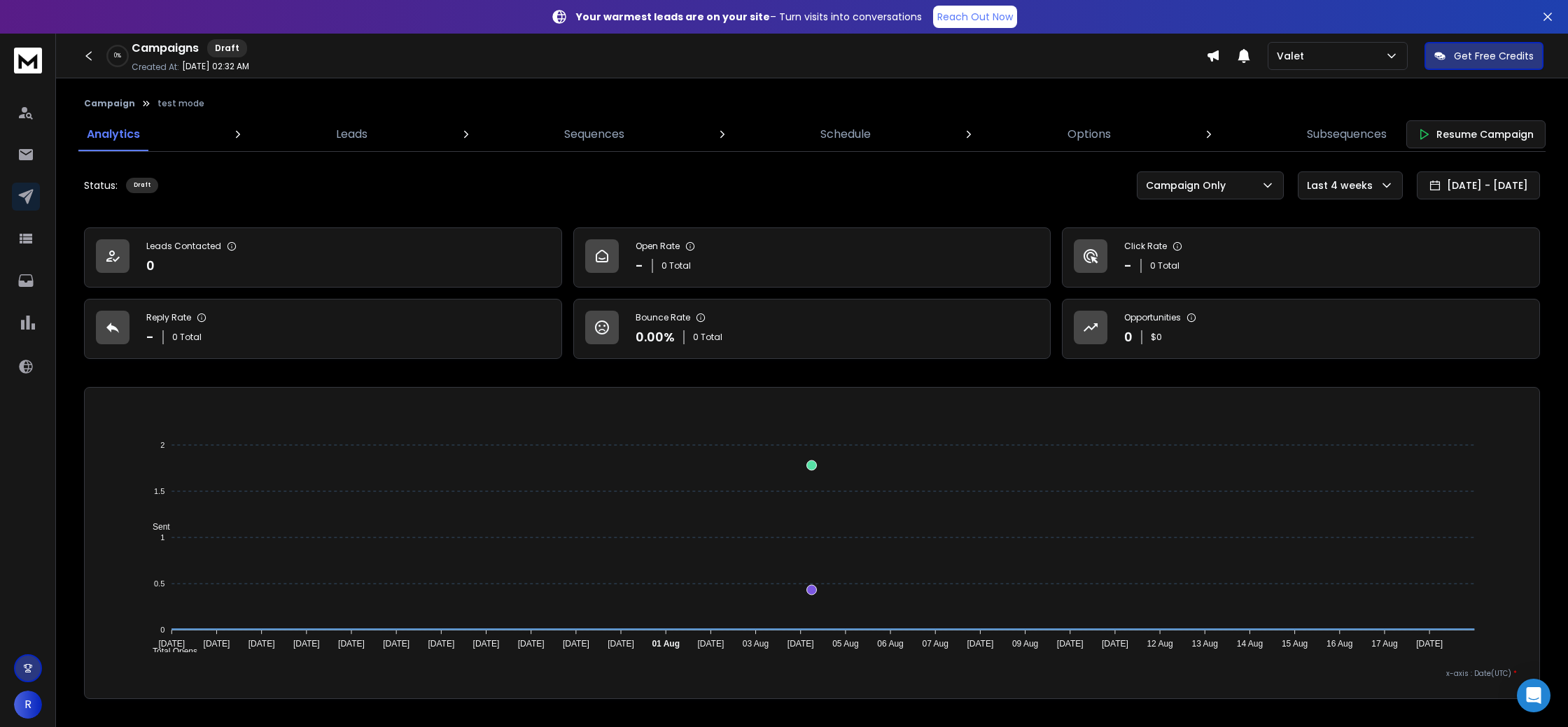
click at [423, 256] on link "Leads Contacted 0" at bounding box center [323, 258] width 478 height 60
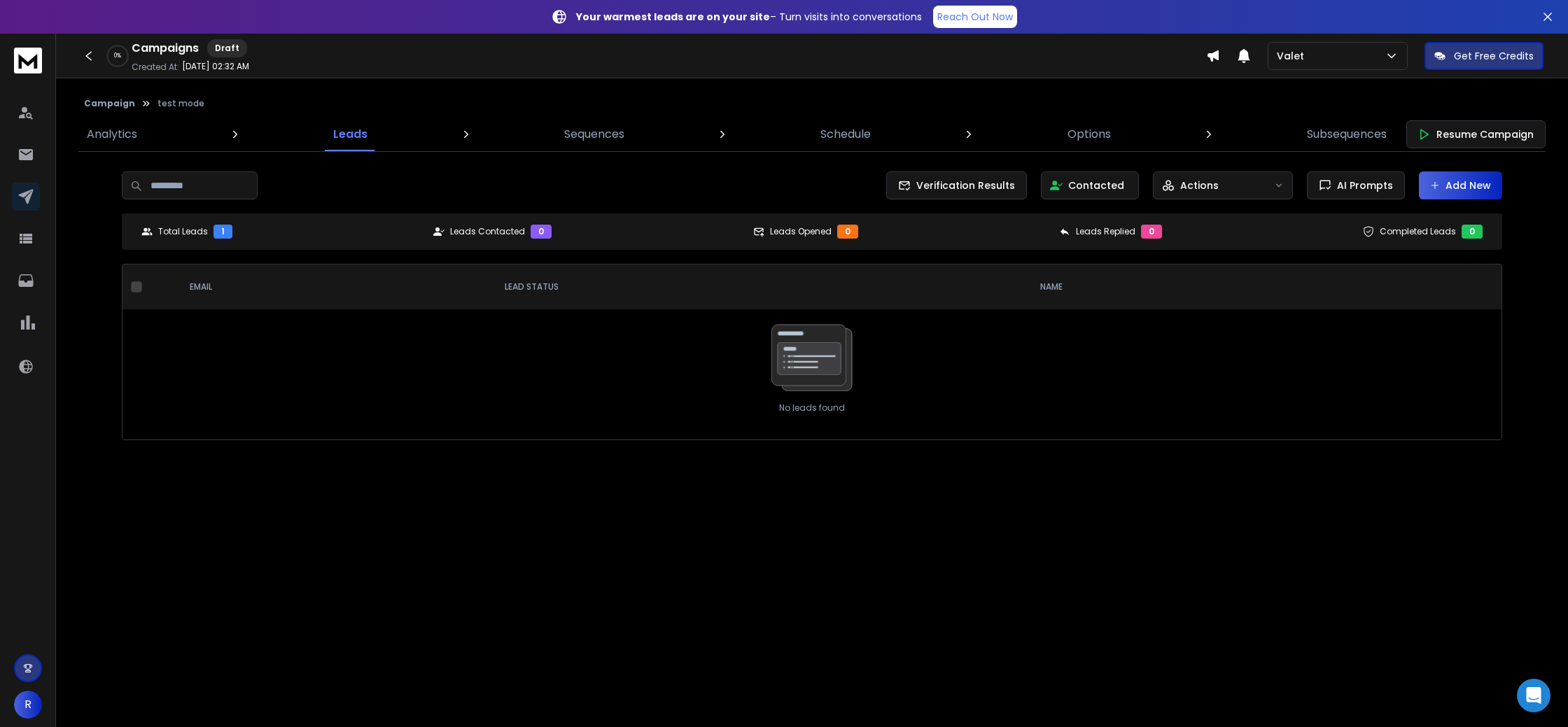
click at [834, 330] on icon at bounding box center [810, 355] width 74 height 61
click at [1450, 183] on button "Add New" at bounding box center [1461, 186] width 83 height 28
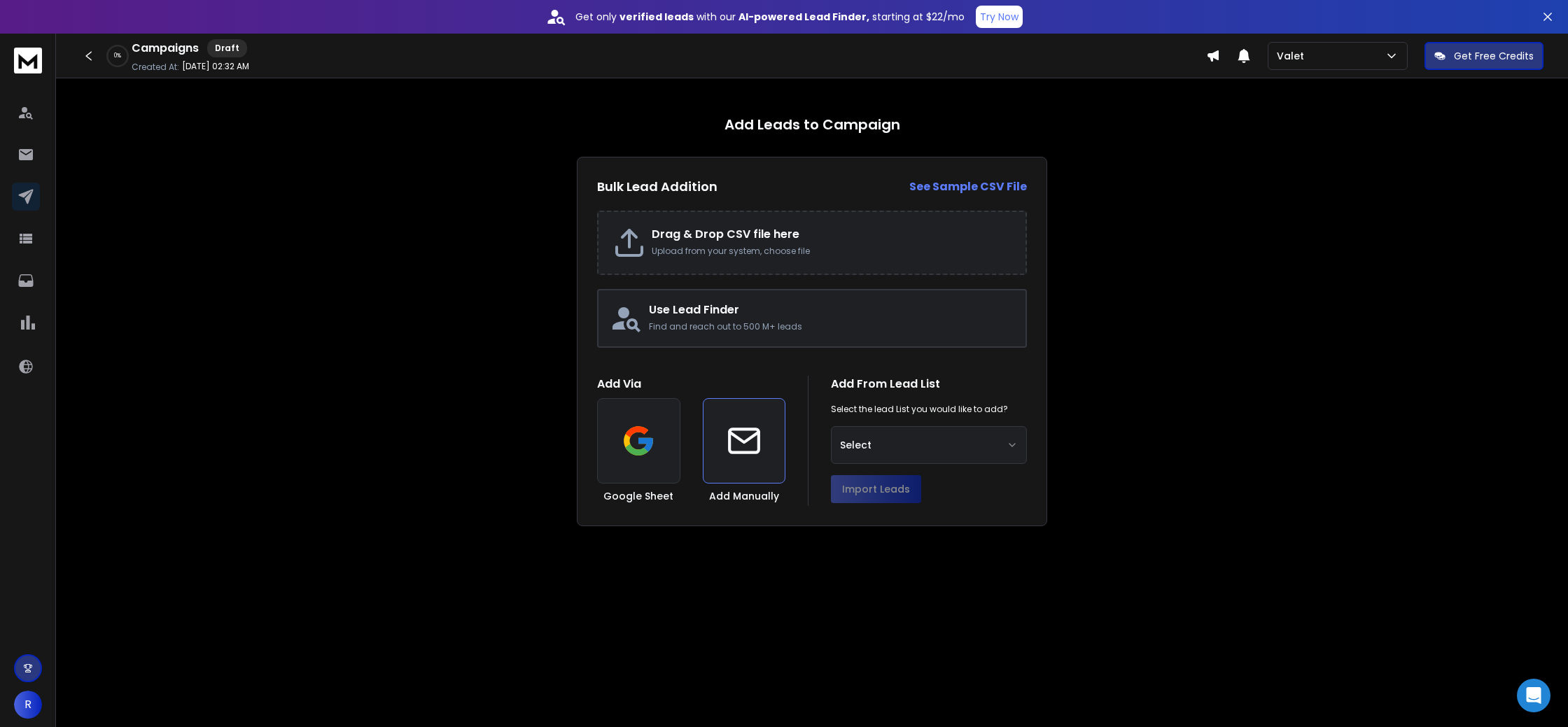
click at [730, 414] on div at bounding box center [744, 441] width 83 height 85
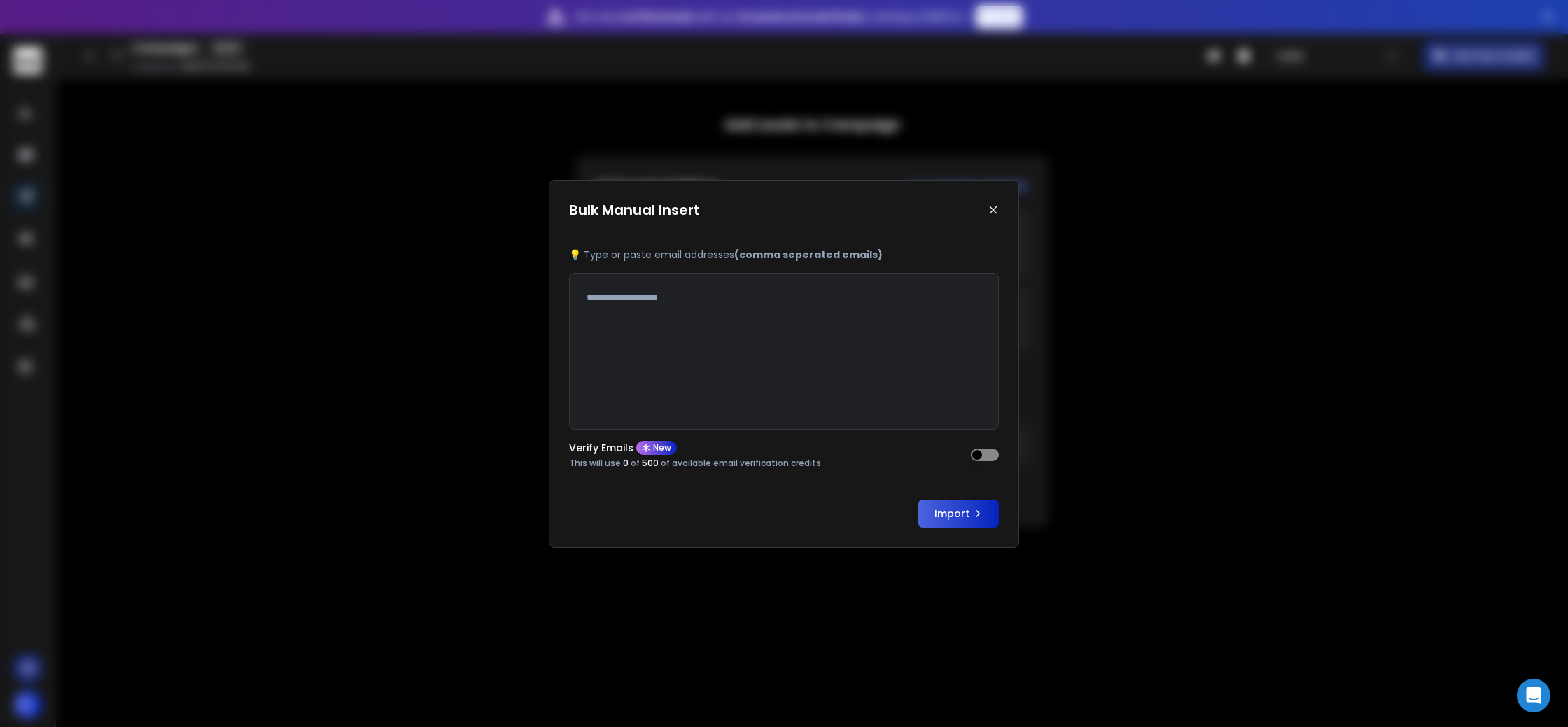
click at [725, 303] on textarea at bounding box center [783, 351] width 430 height 157
type textarea "**********"
drag, startPoint x: 963, startPoint y: 511, endPoint x: 949, endPoint y: 420, distance: 92.1
click at [949, 420] on form "**********" at bounding box center [783, 388] width 430 height 280
click at [980, 455] on button "Verify Emails New This will use 1 of 500 of available email verification credit…" at bounding box center [985, 455] width 28 height 12
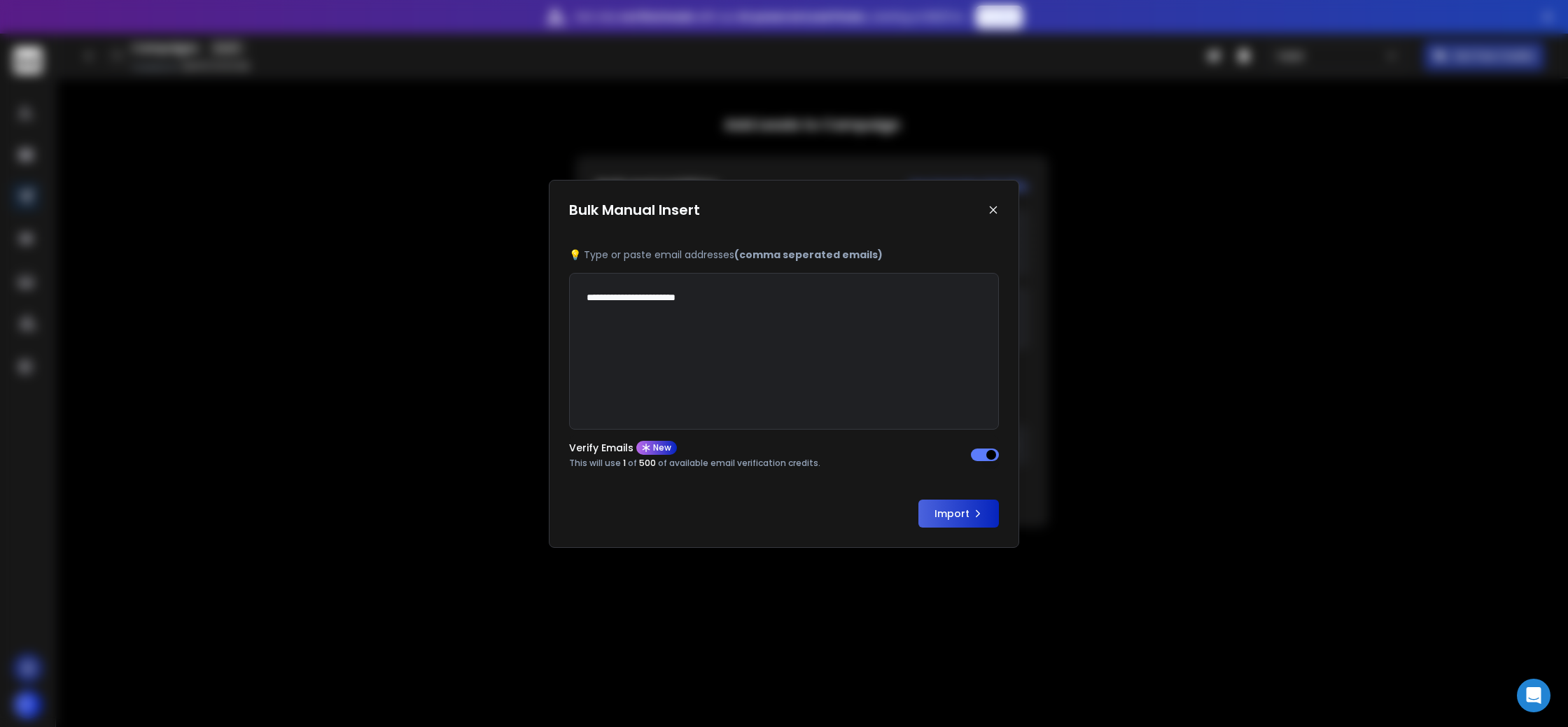
click at [986, 510] on button "Import" at bounding box center [959, 514] width 81 height 28
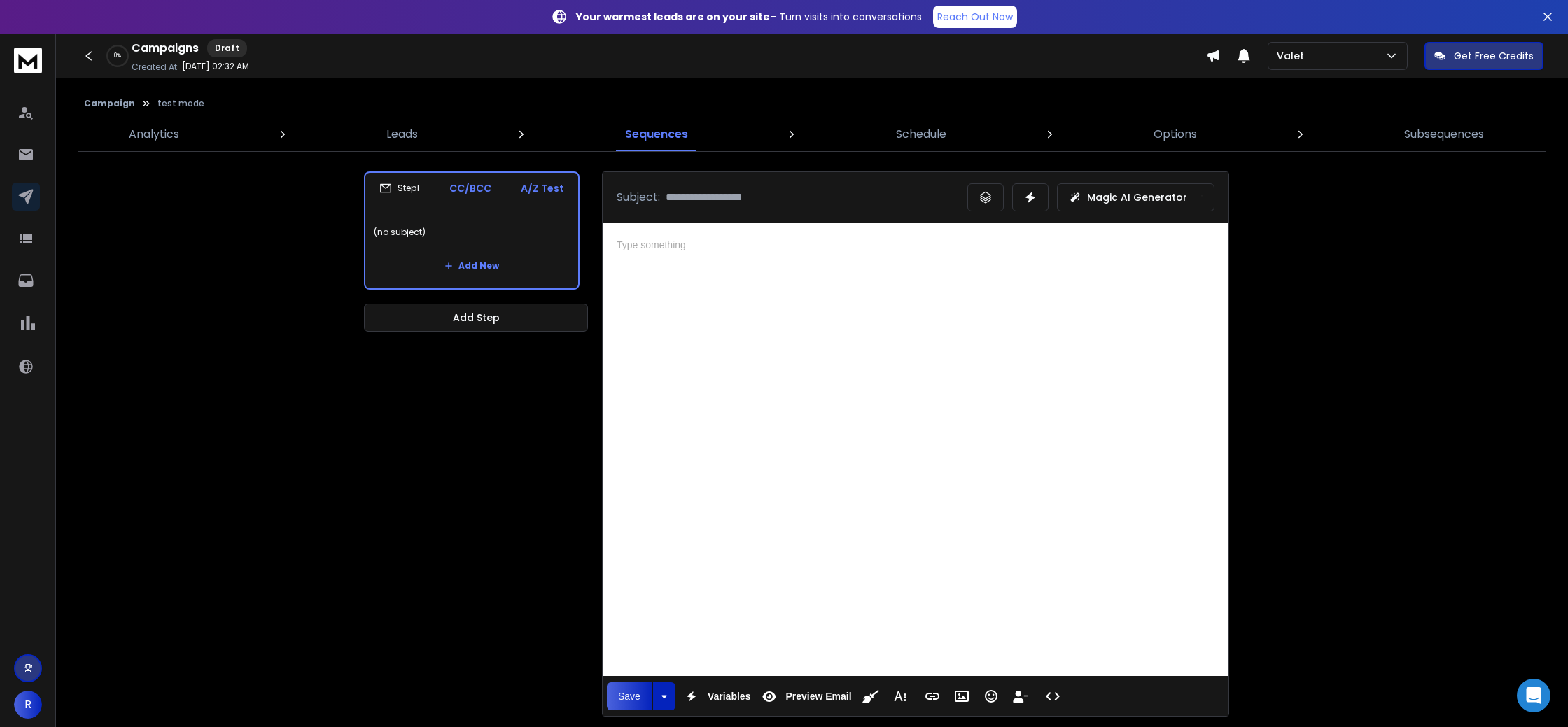
click at [668, 269] on div at bounding box center [915, 449] width 625 height 452
click at [980, 201] on button at bounding box center [971, 197] width 36 height 28
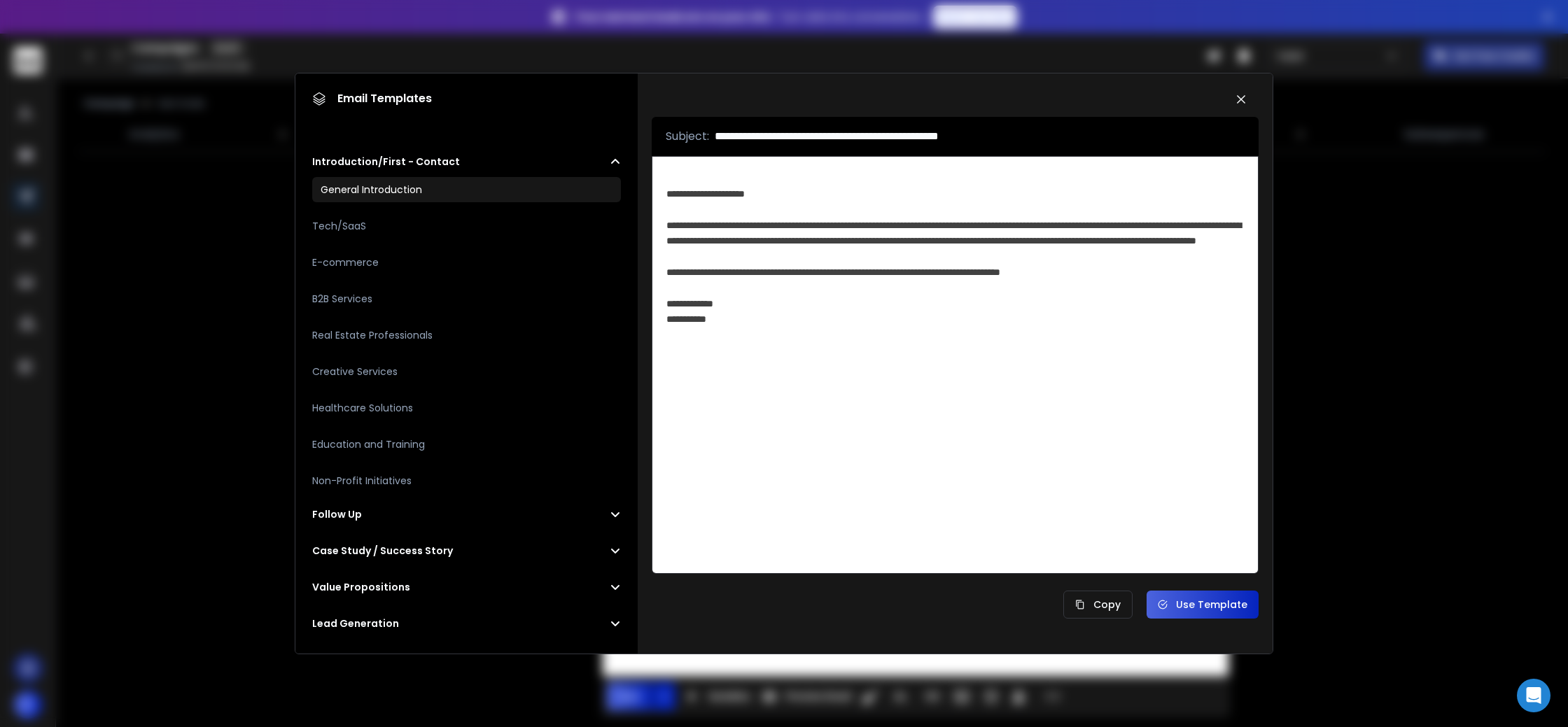
click at [364, 197] on h3 "Real Estate Professionals" at bounding box center [371, 189] width 102 height 14
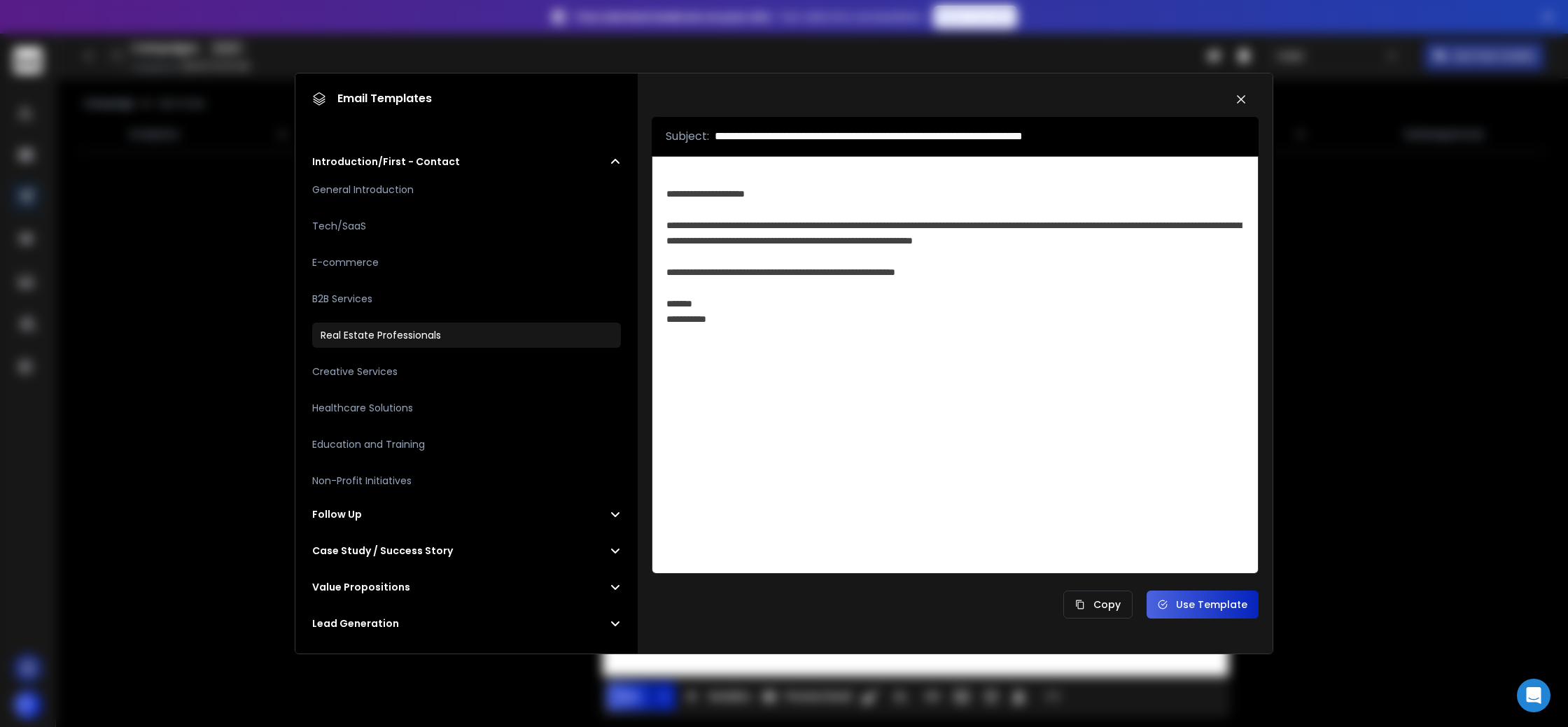
click at [345, 515] on button "Follow Up" at bounding box center [466, 514] width 309 height 14
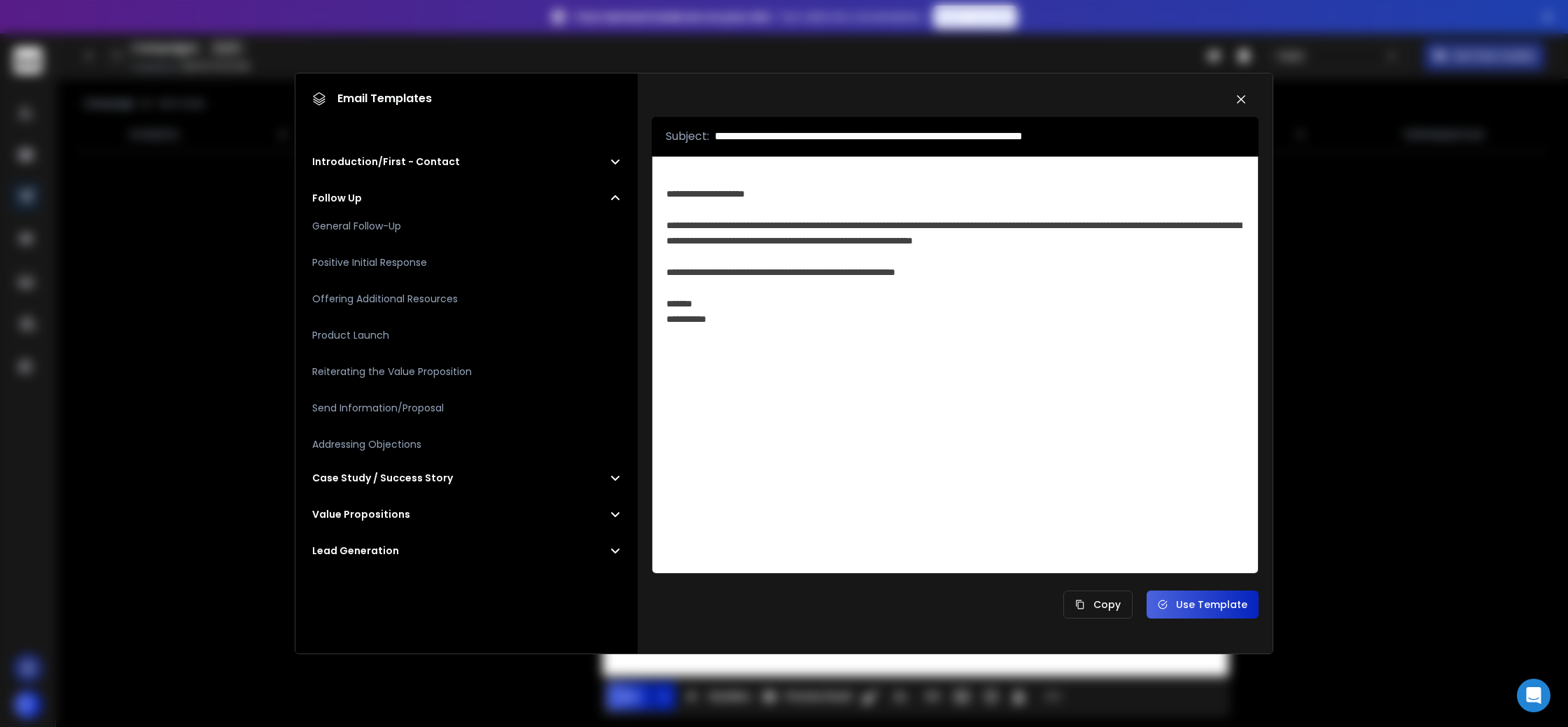
click at [355, 233] on h3 "Offering Additional Resources" at bounding box center [356, 226] width 89 height 14
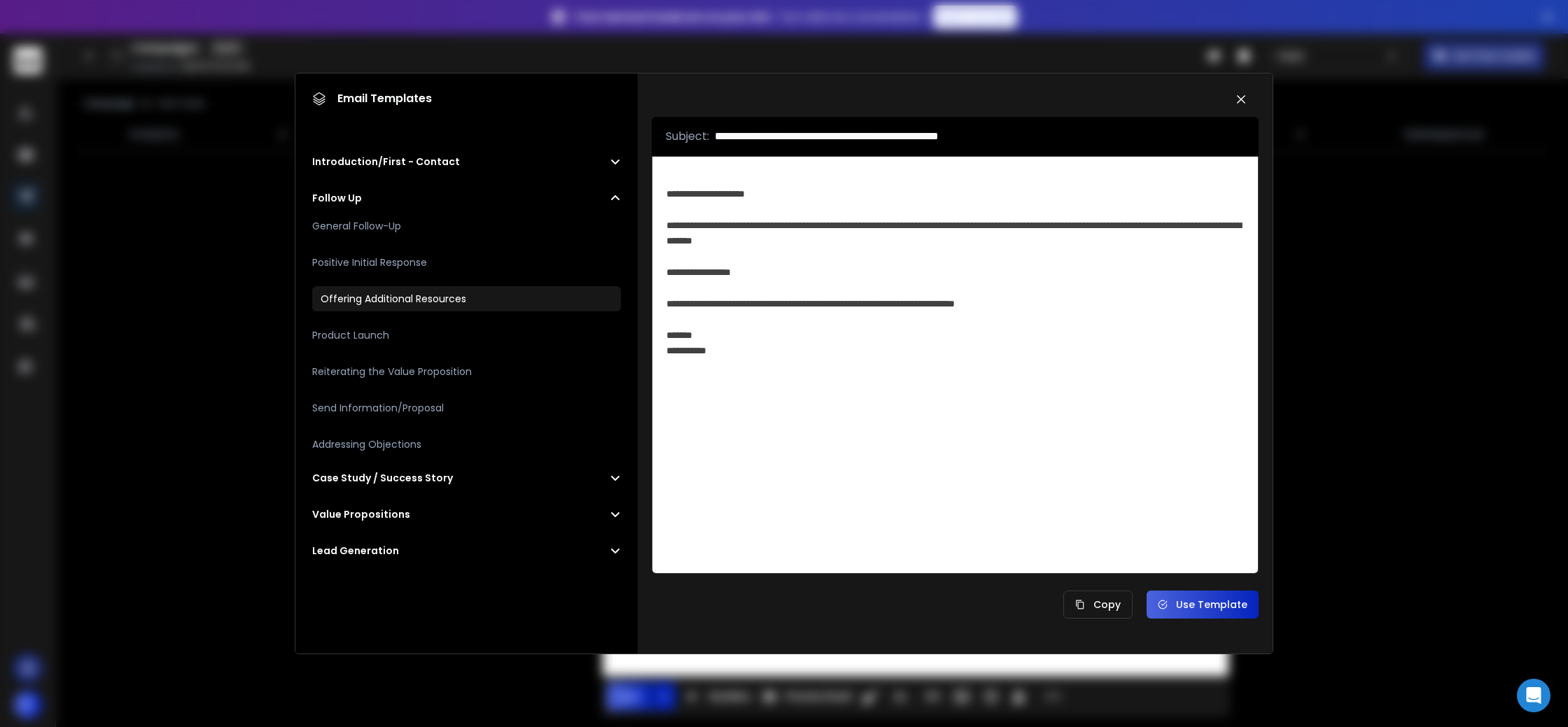
click at [343, 226] on h3 "General Follow-Up" at bounding box center [356, 226] width 89 height 14
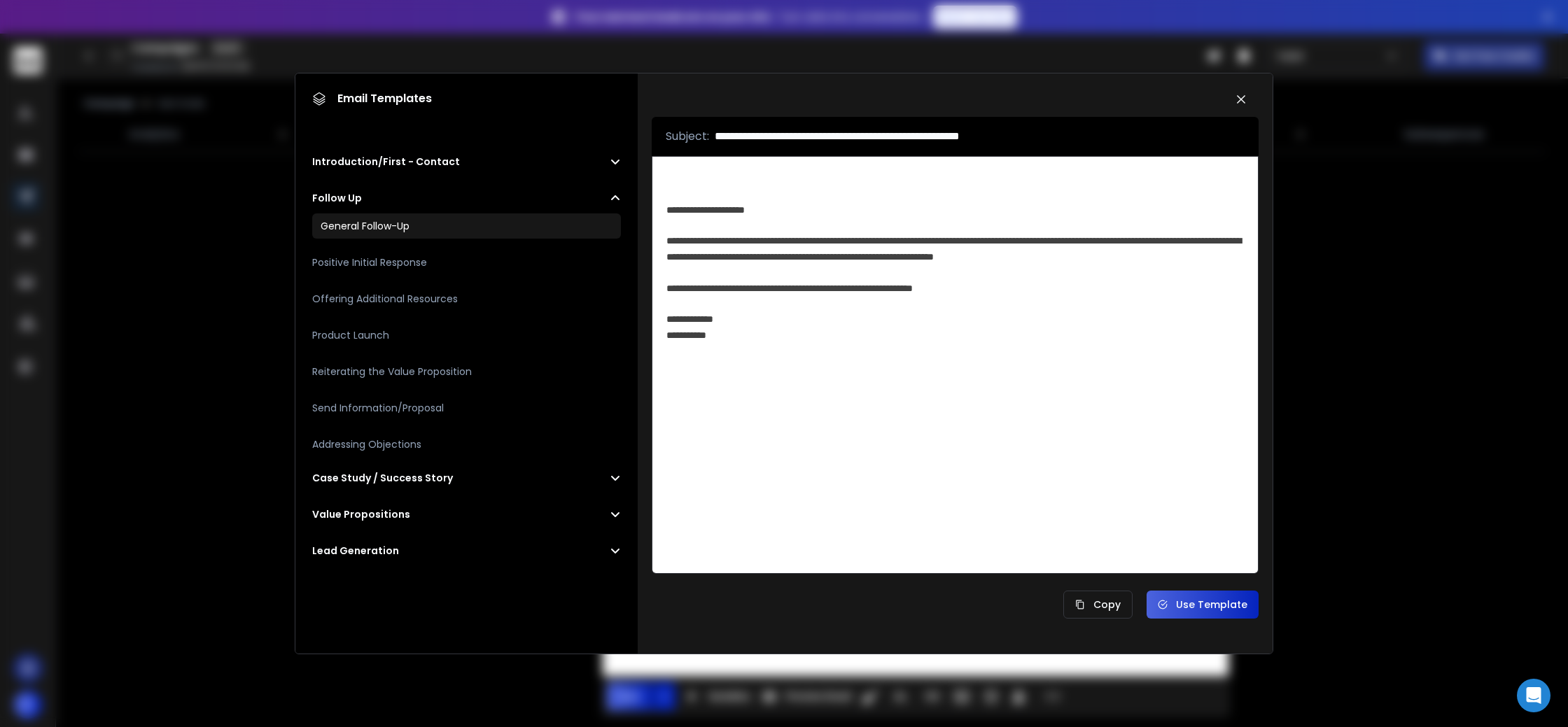
click at [340, 485] on div "Case Study / Success Story" at bounding box center [466, 482] width 309 height 22
click at [340, 480] on button "Case Study / Success Story" at bounding box center [466, 478] width 309 height 14
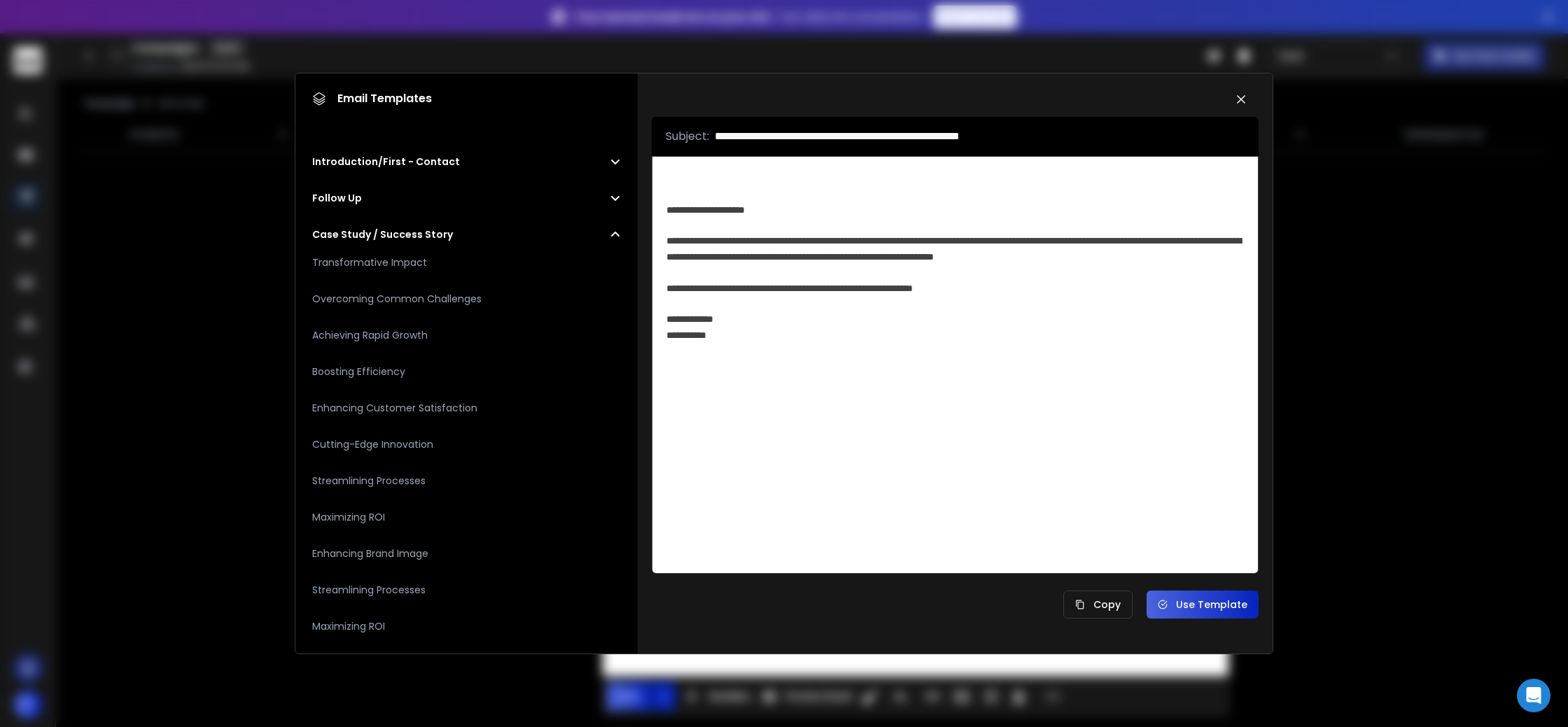
click at [338, 269] on h3 "Cutting-Edge Innovation" at bounding box center [369, 262] width 115 height 14
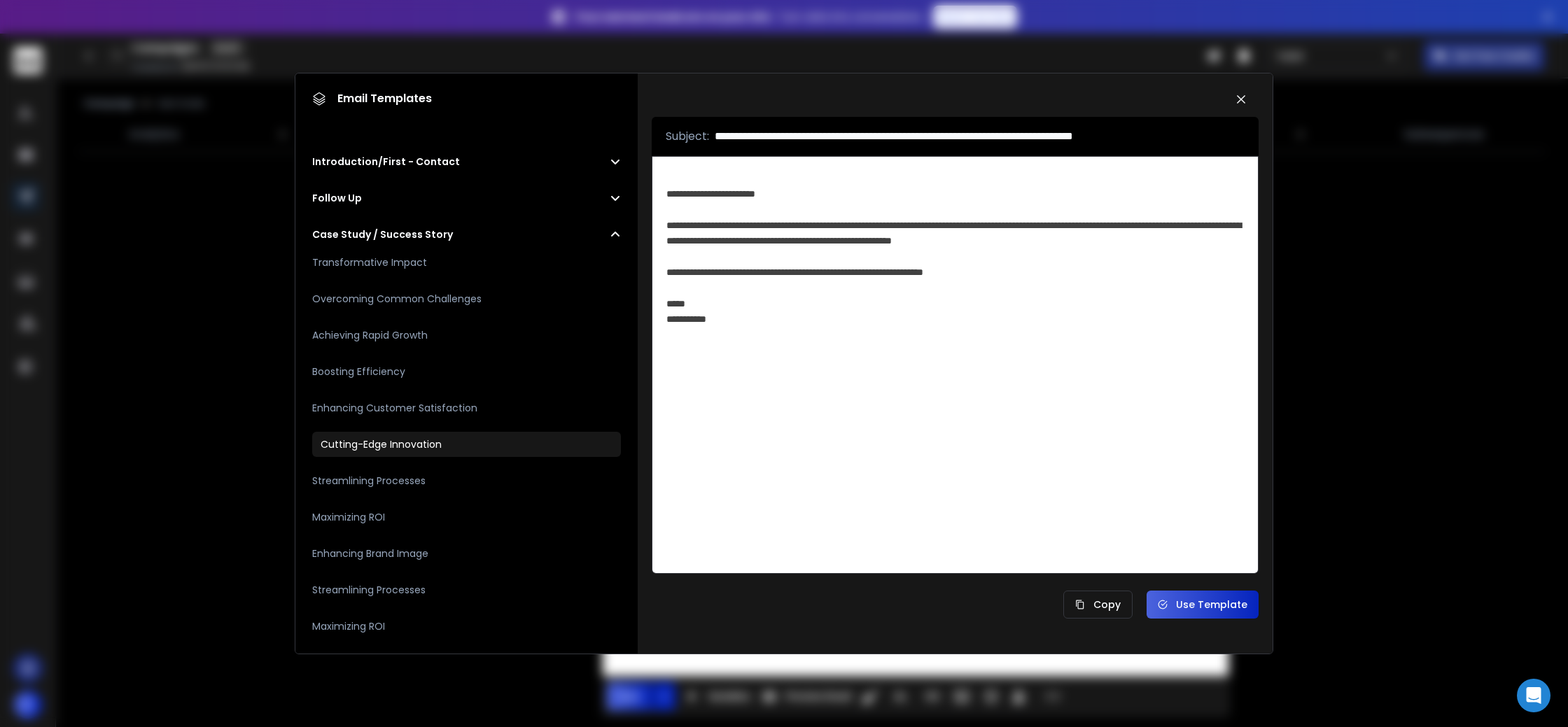
click at [362, 524] on div "Maximizing ROI" at bounding box center [466, 517] width 309 height 25
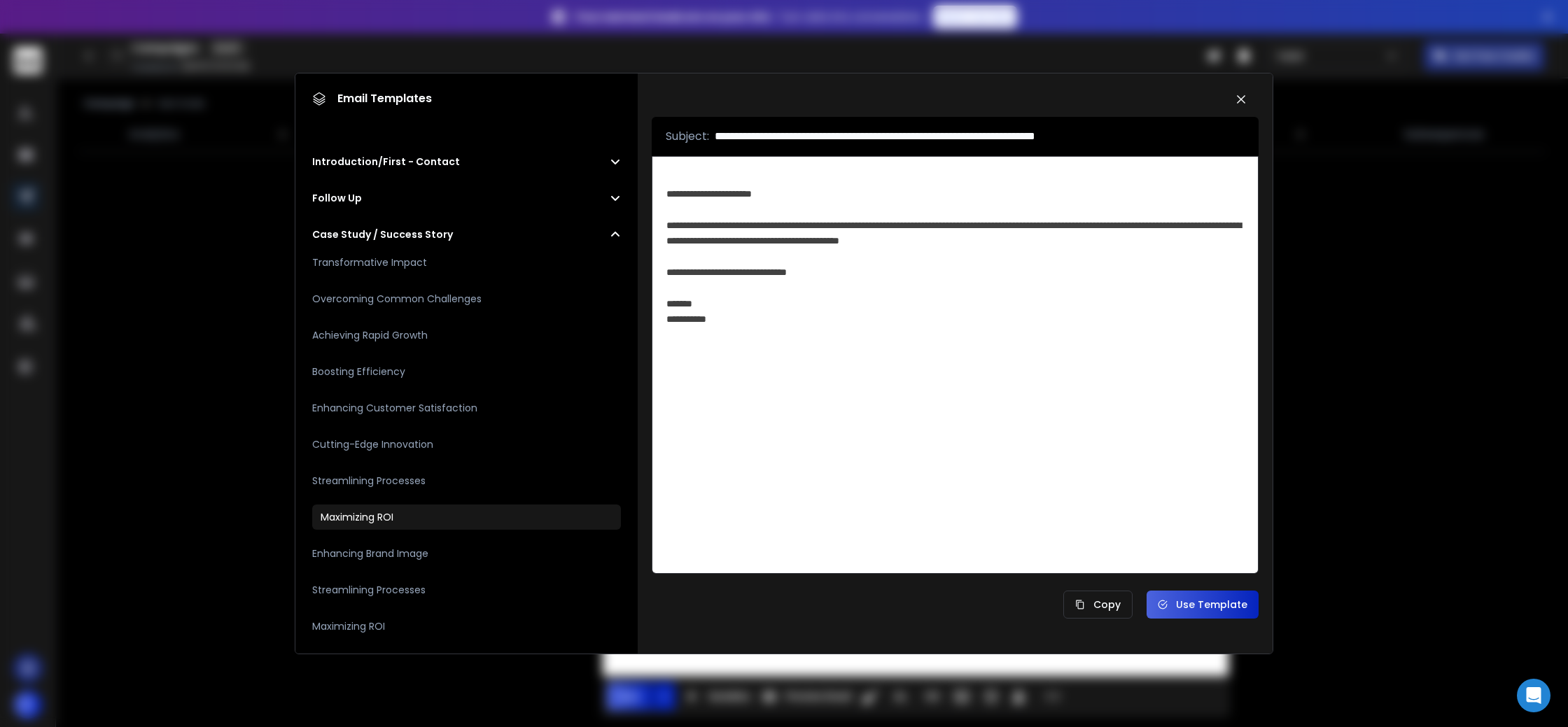
click at [373, 582] on div "Streamlining Processes" at bounding box center [466, 590] width 309 height 25
type input "**********"
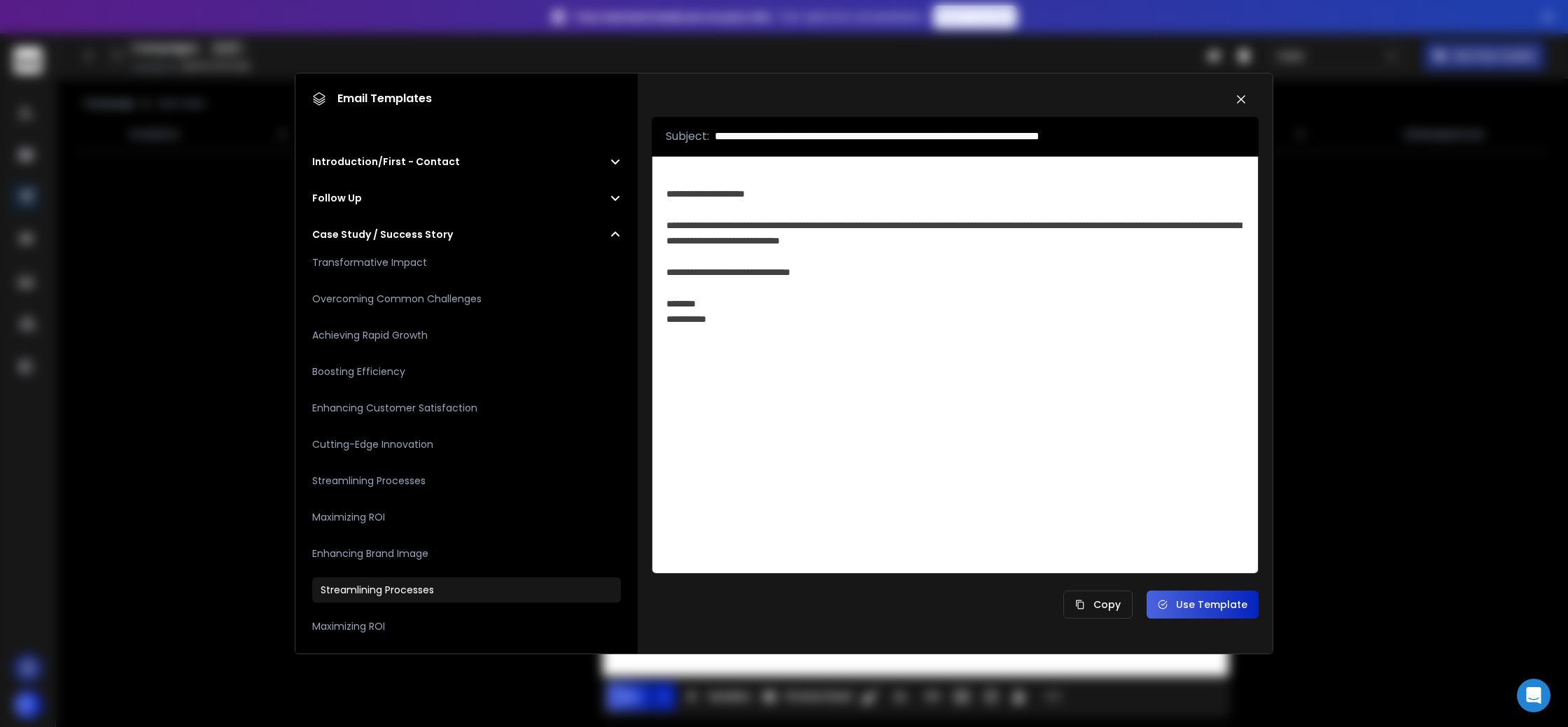
click at [269, 392] on div "**********" at bounding box center [784, 363] width 1333 height 609
click at [1246, 102] on icon at bounding box center [1241, 99] width 12 height 12
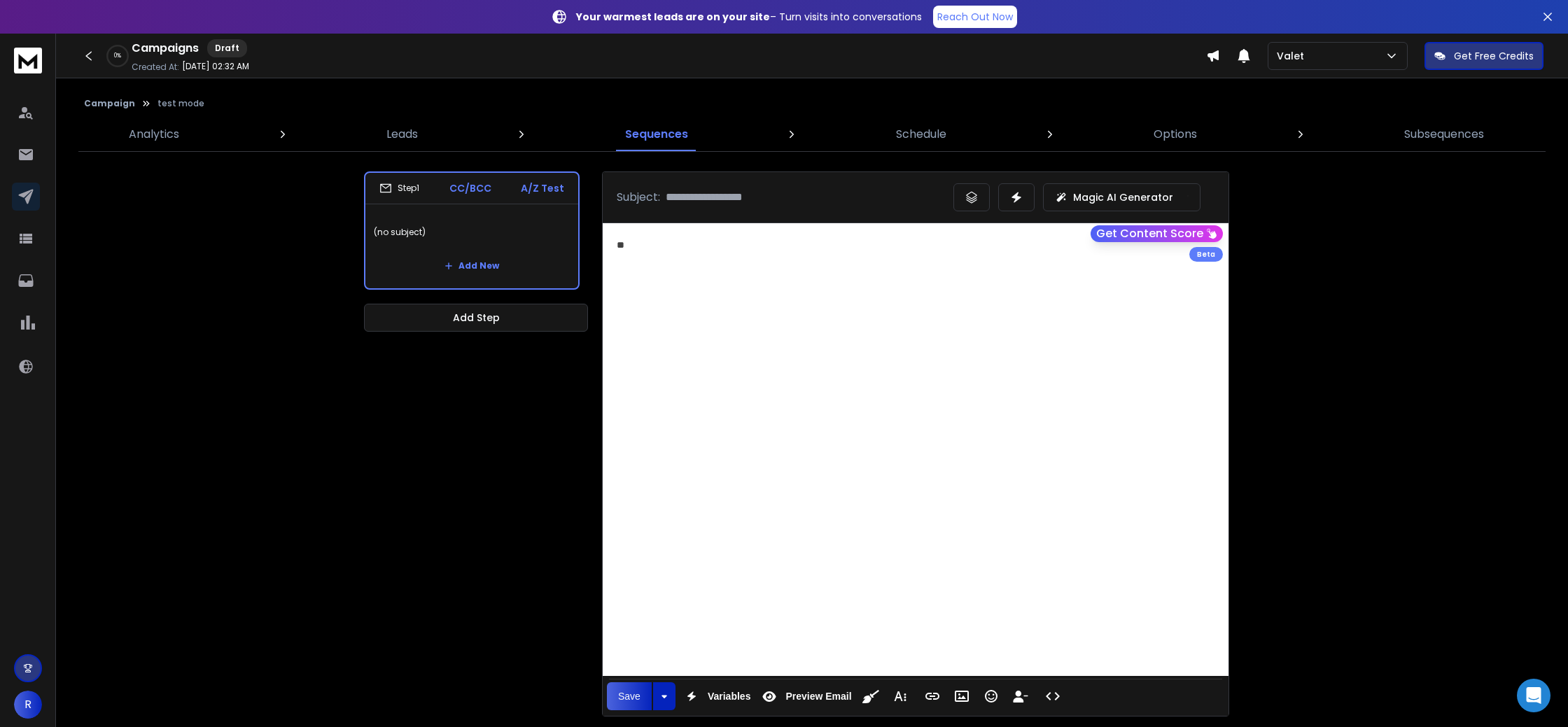
click at [531, 198] on div "Step 1 CC/BCC A/Z Test" at bounding box center [472, 189] width 213 height 32
click at [487, 197] on div "Step 1 CC/BCC A/Z Test" at bounding box center [472, 189] width 213 height 32
click at [1013, 205] on button "button" at bounding box center [1016, 197] width 36 height 28
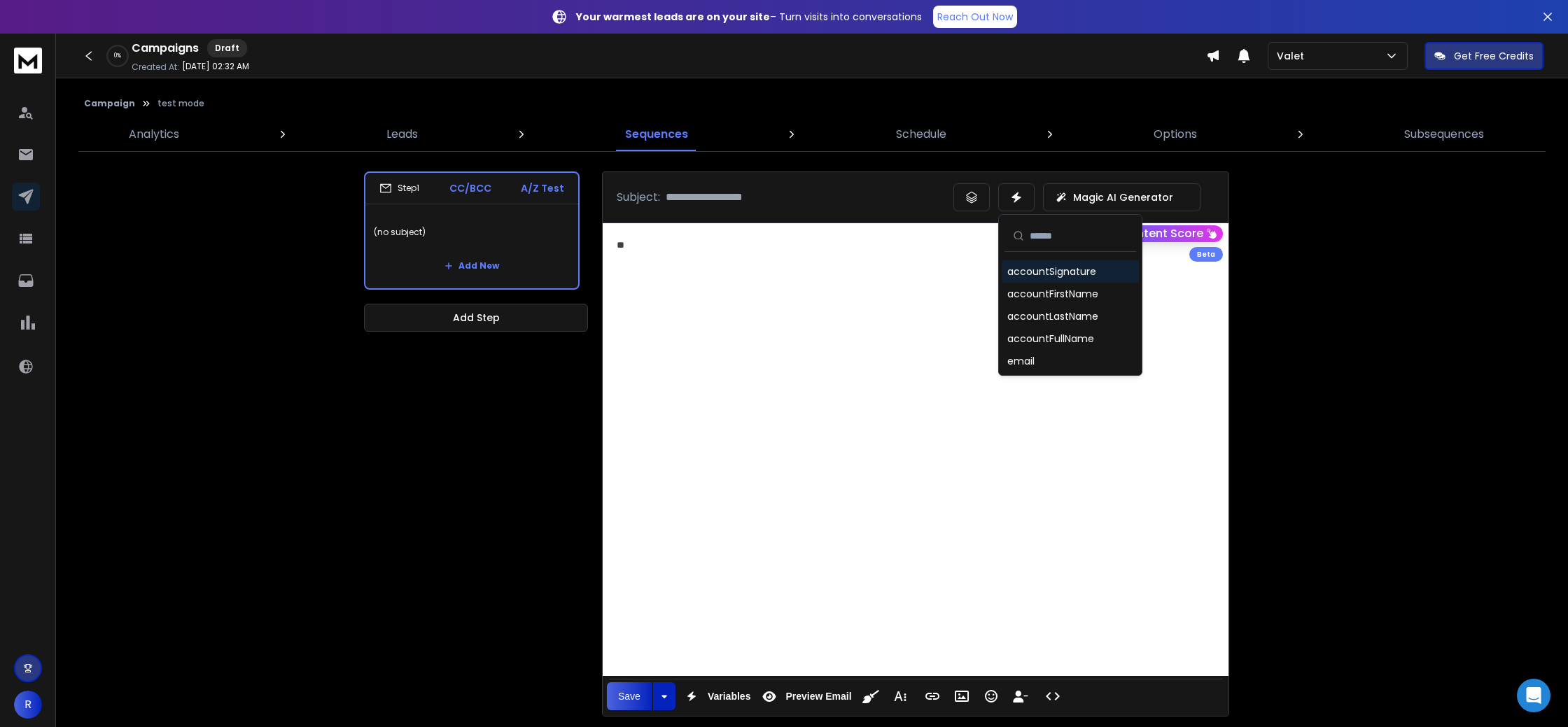
click at [799, 363] on div "**" at bounding box center [915, 449] width 625 height 452
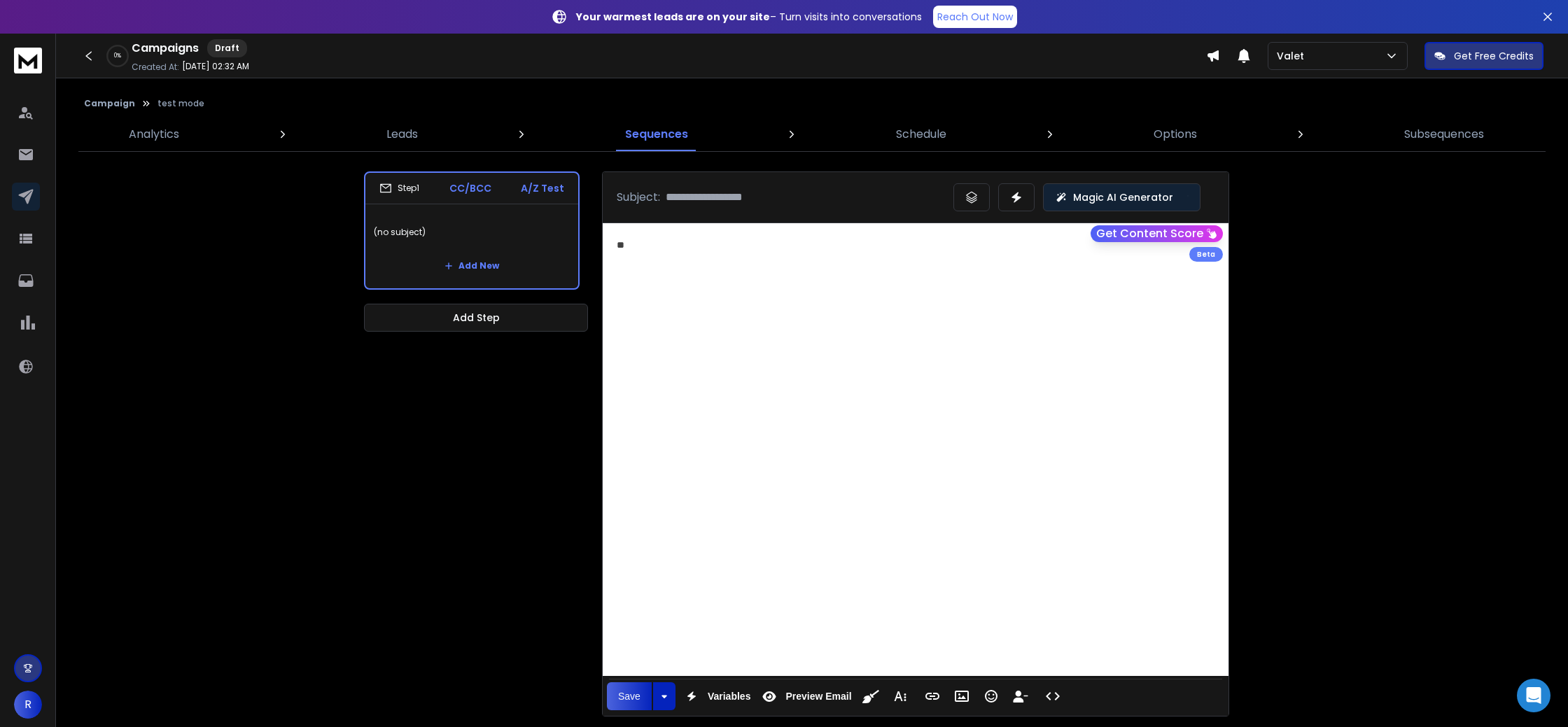
click at [1120, 199] on p "Magic AI Generator" at bounding box center [1122, 197] width 100 height 14
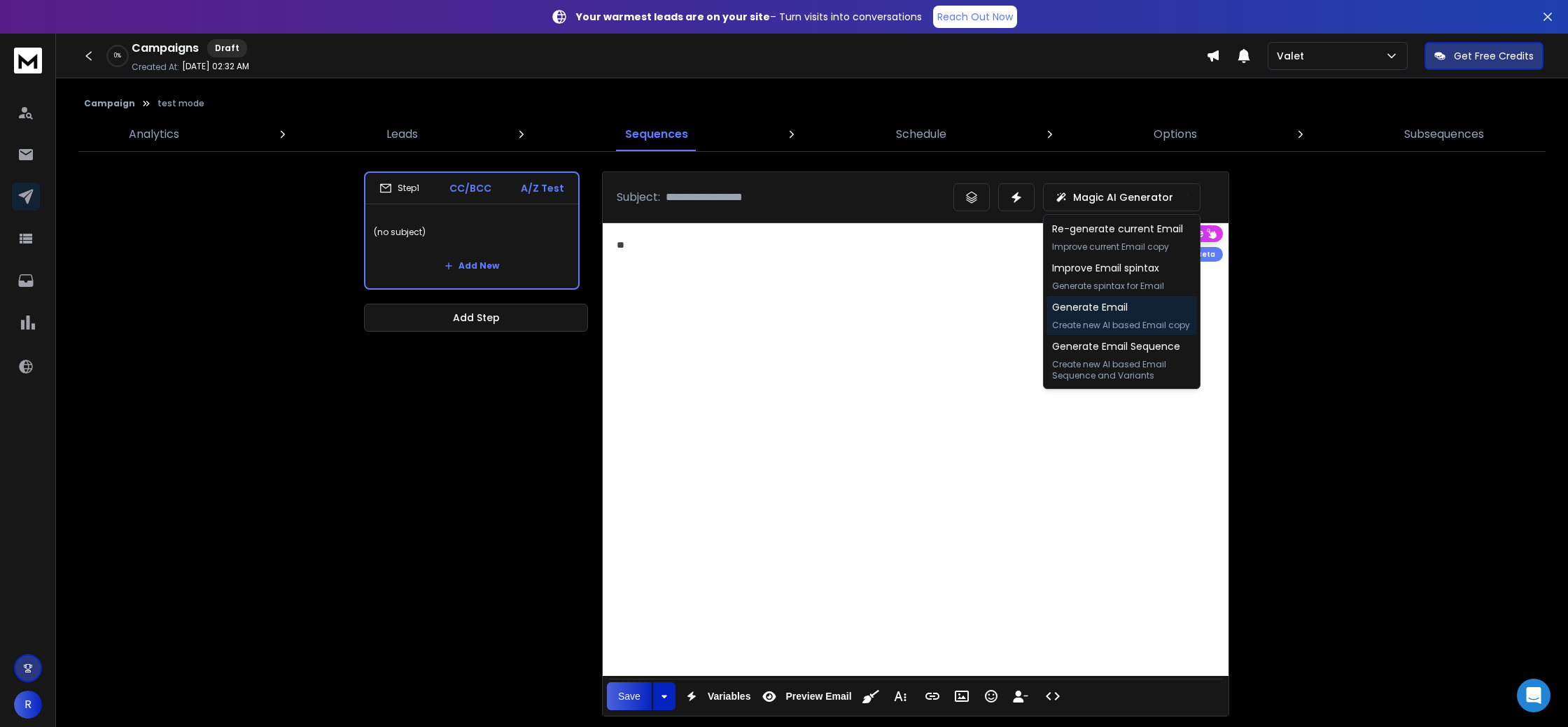
click at [1011, 285] on div "**" at bounding box center [915, 449] width 625 height 452
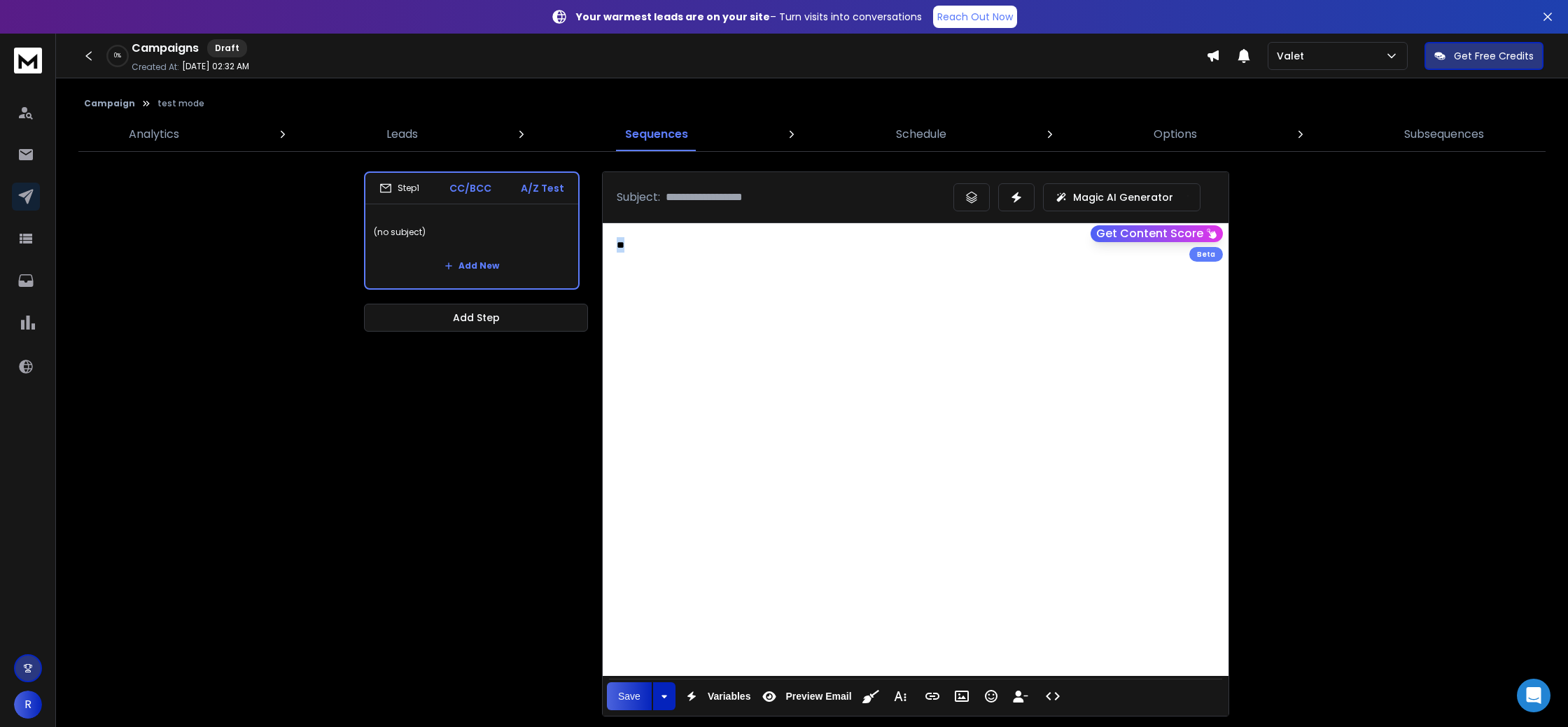
drag, startPoint x: 616, startPoint y: 249, endPoint x: 604, endPoint y: 248, distance: 12.0
click at [604, 248] on div "**" at bounding box center [915, 449] width 625 height 452
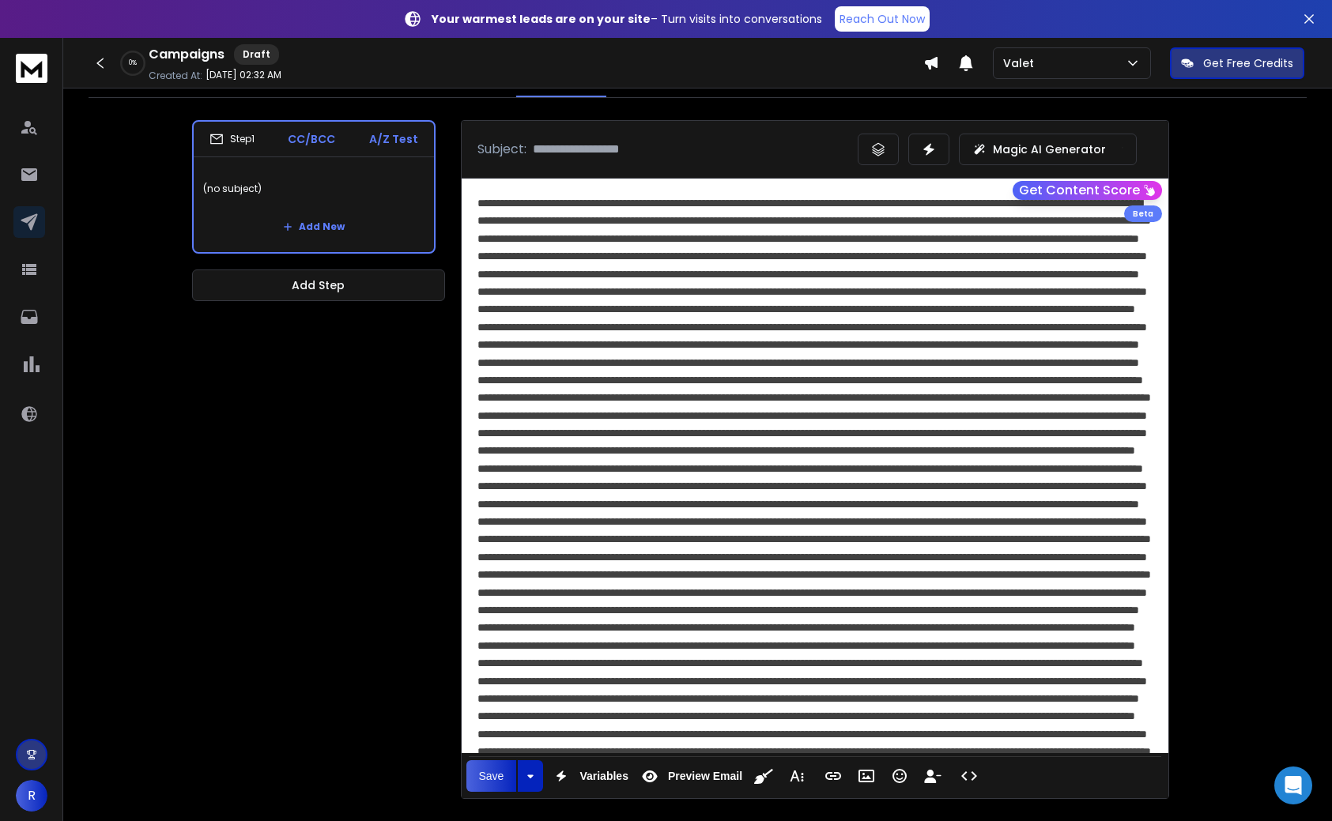
scroll to position [10, 0]
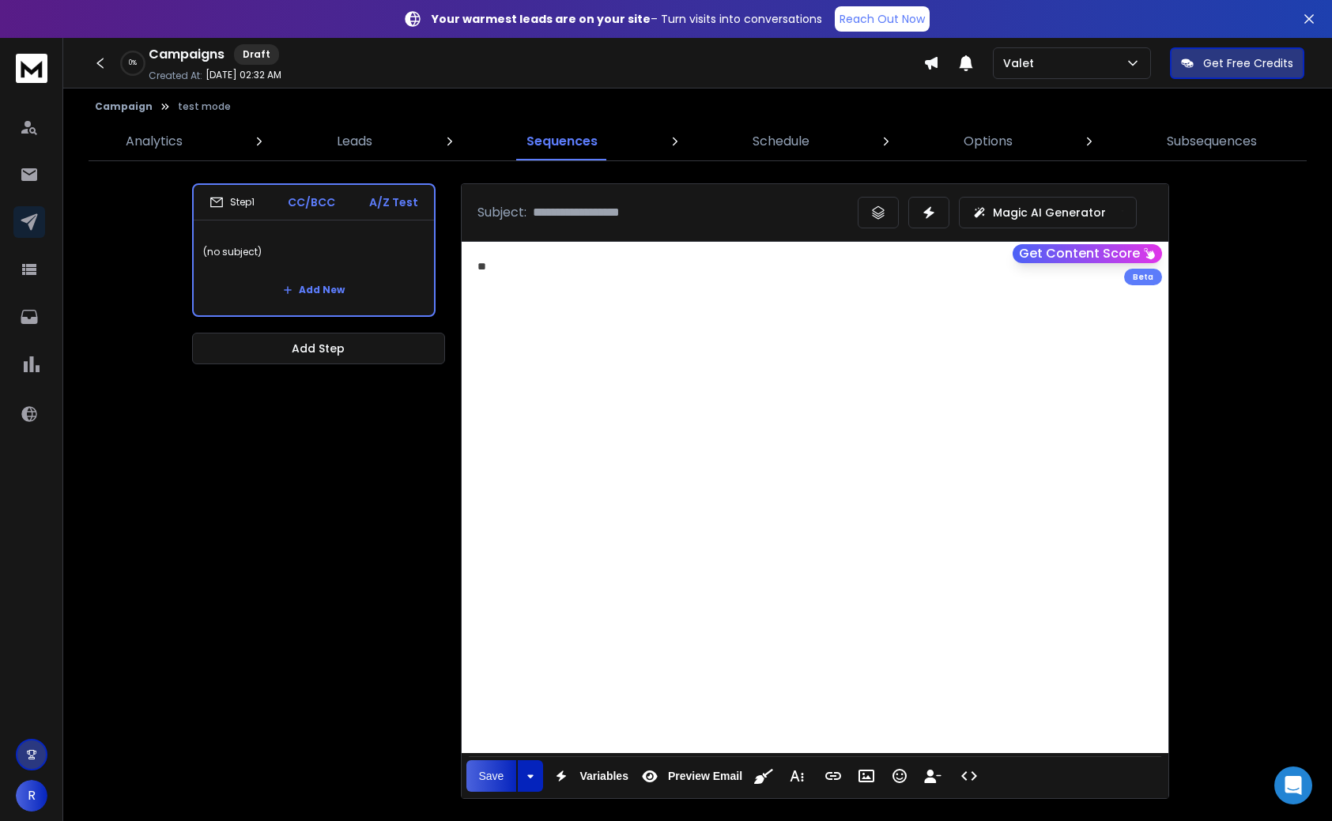
click at [480, 269] on div "**" at bounding box center [814, 266] width 675 height 17
click at [612, 270] on div "**" at bounding box center [814, 266] width 675 height 17
click at [479, 261] on div "**" at bounding box center [814, 266] width 675 height 17
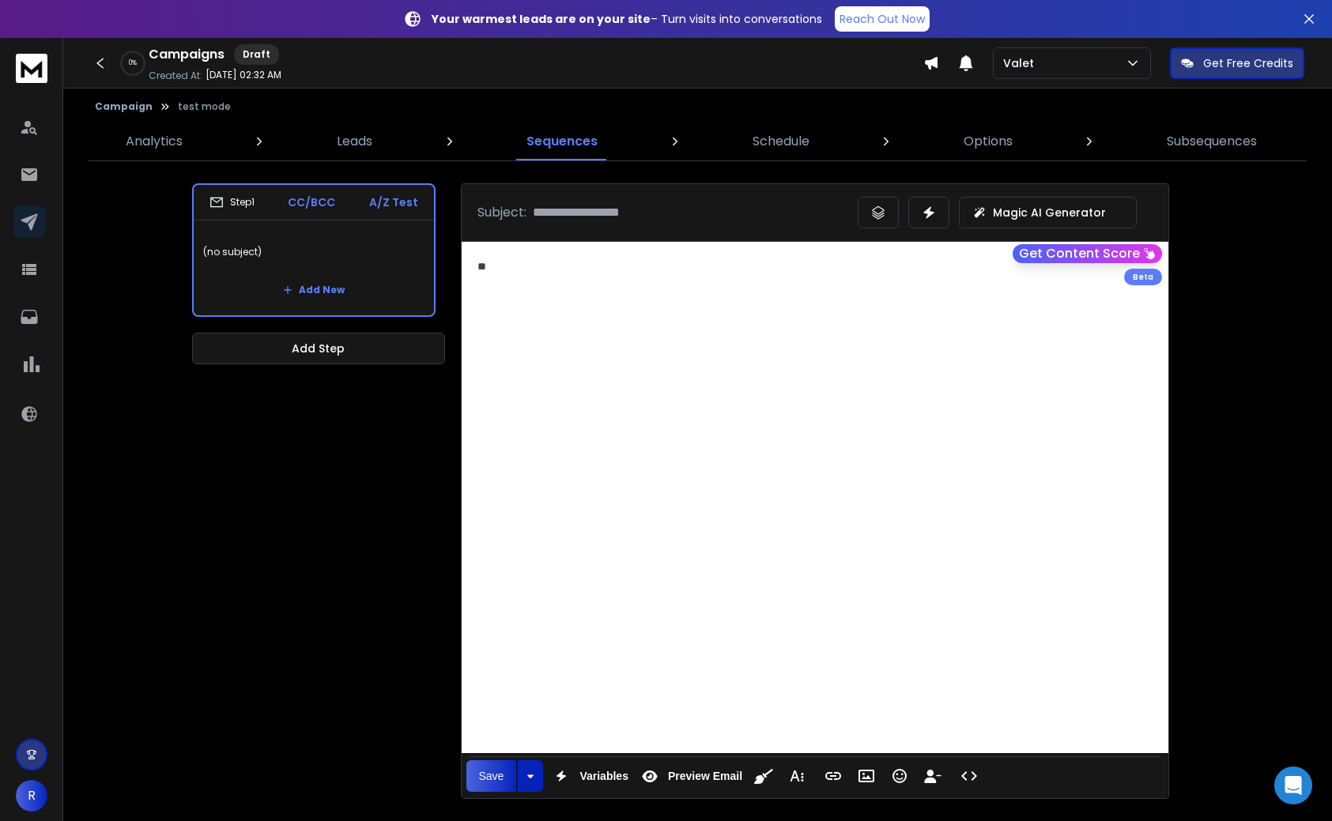
click at [1271, 620] on div "Step 1 CC/BCC A/Z Test (no subject) Add New Add Step Subject: Magic AI Generato…" at bounding box center [698, 491] width 1218 height 628
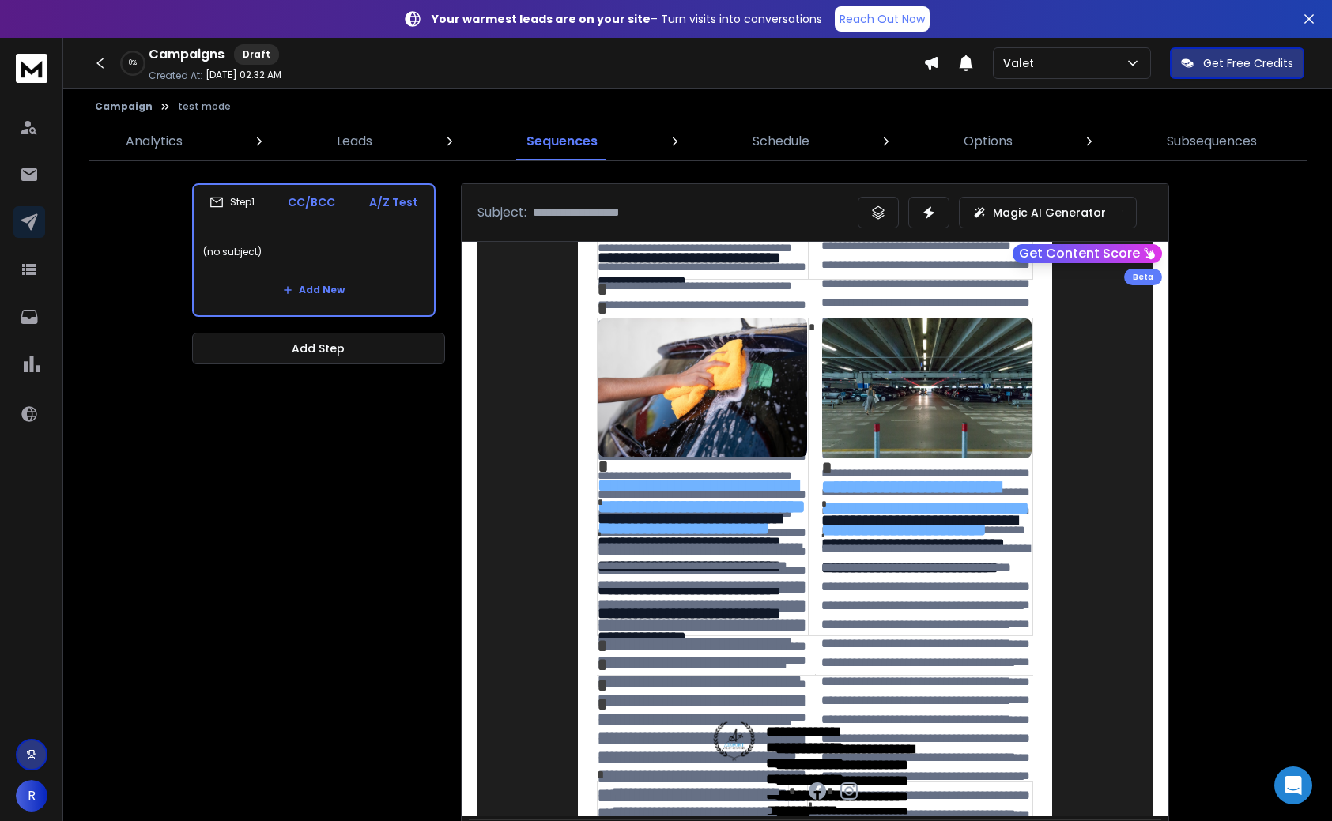
scroll to position [1192, 0]
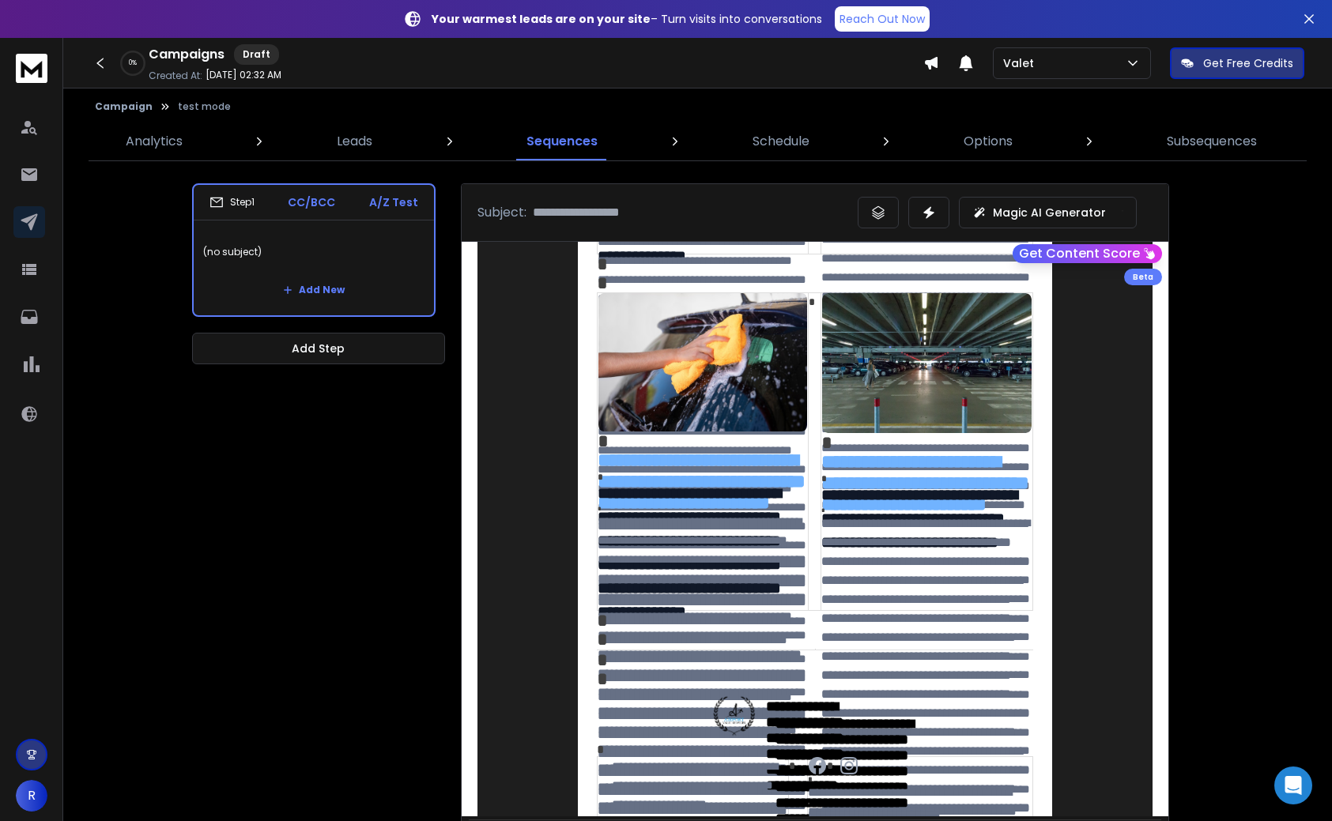
click at [1284, 513] on div "Step 1 CC/BCC A/Z Test (no subject) Add New Add Step Subject: Magic AI Generato…" at bounding box center [698, 522] width 1218 height 691
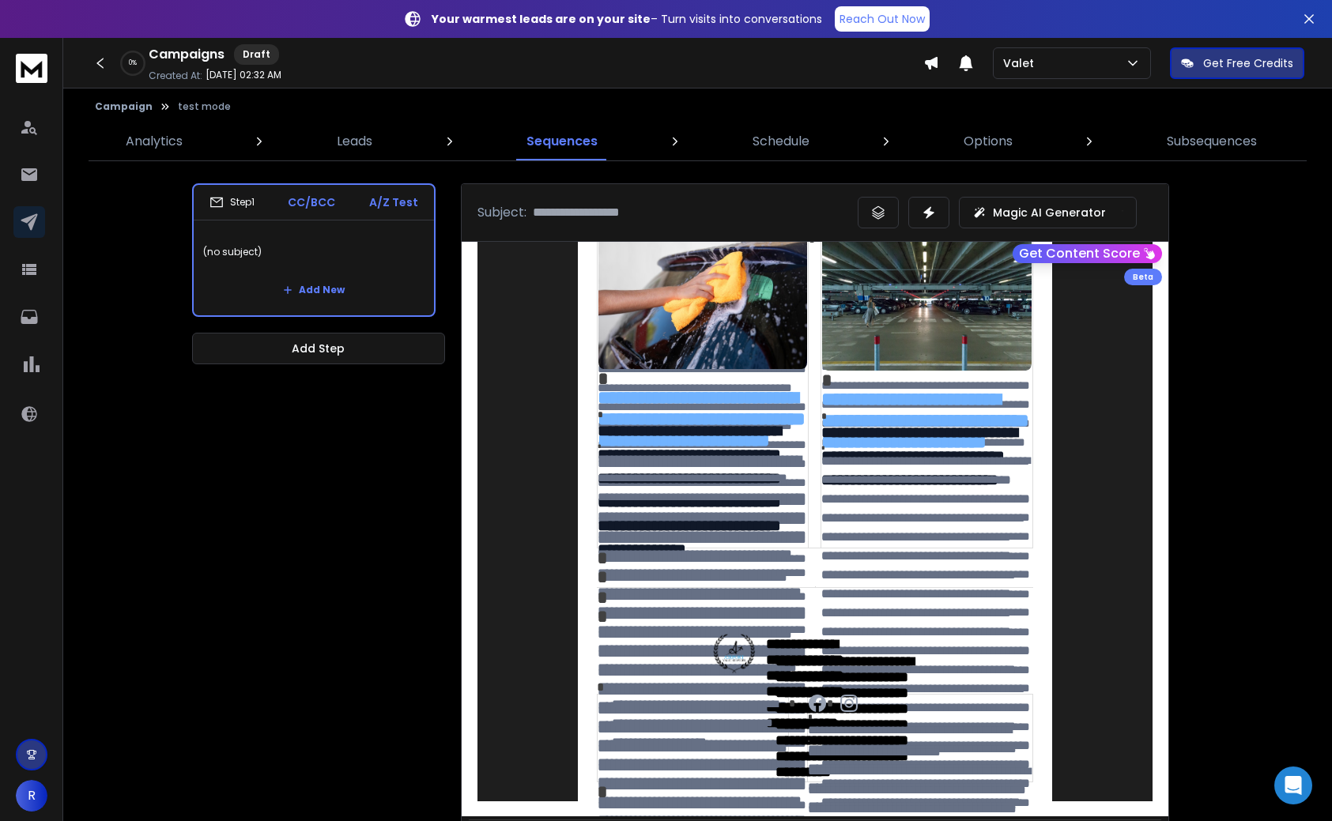
scroll to position [13, 0]
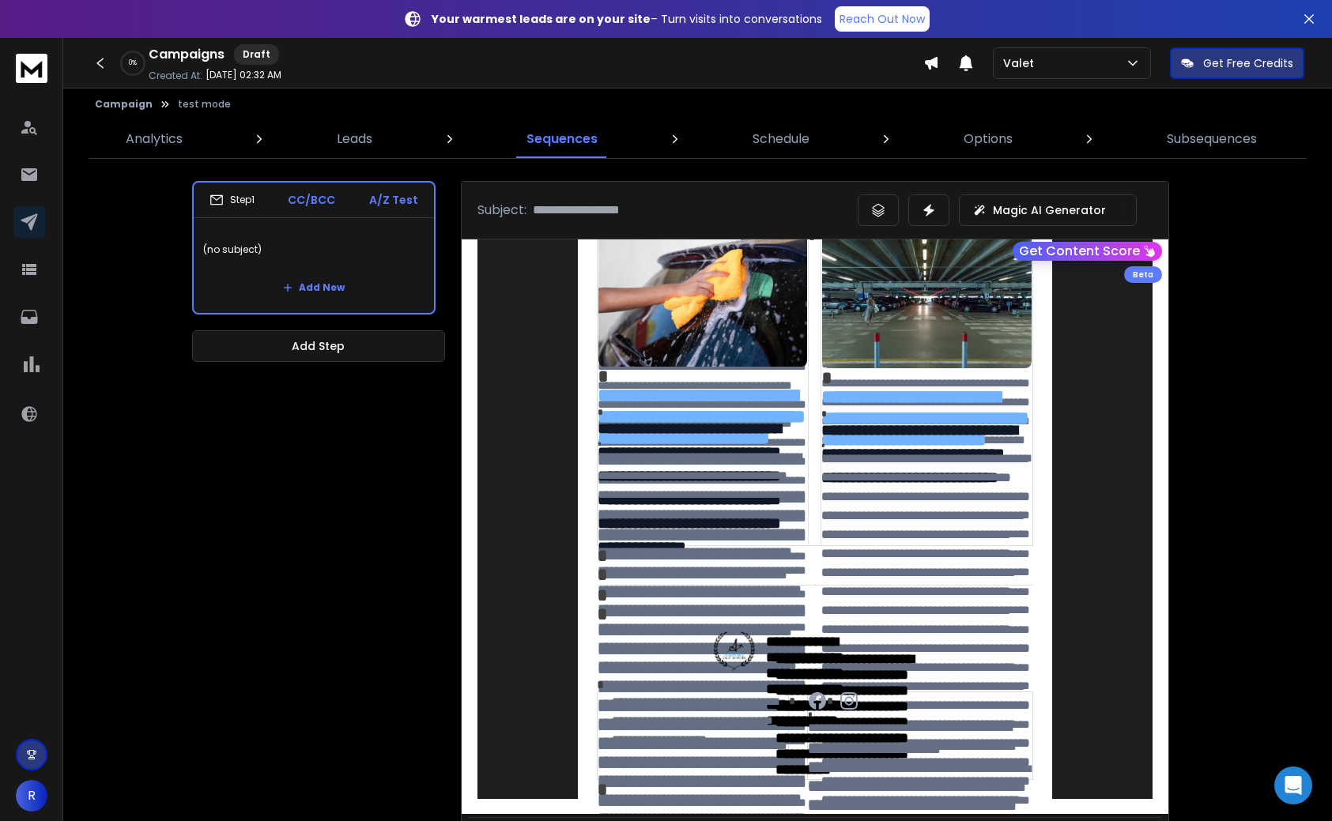
click at [917, 744] on link "**********" at bounding box center [874, 750] width 133 height 12
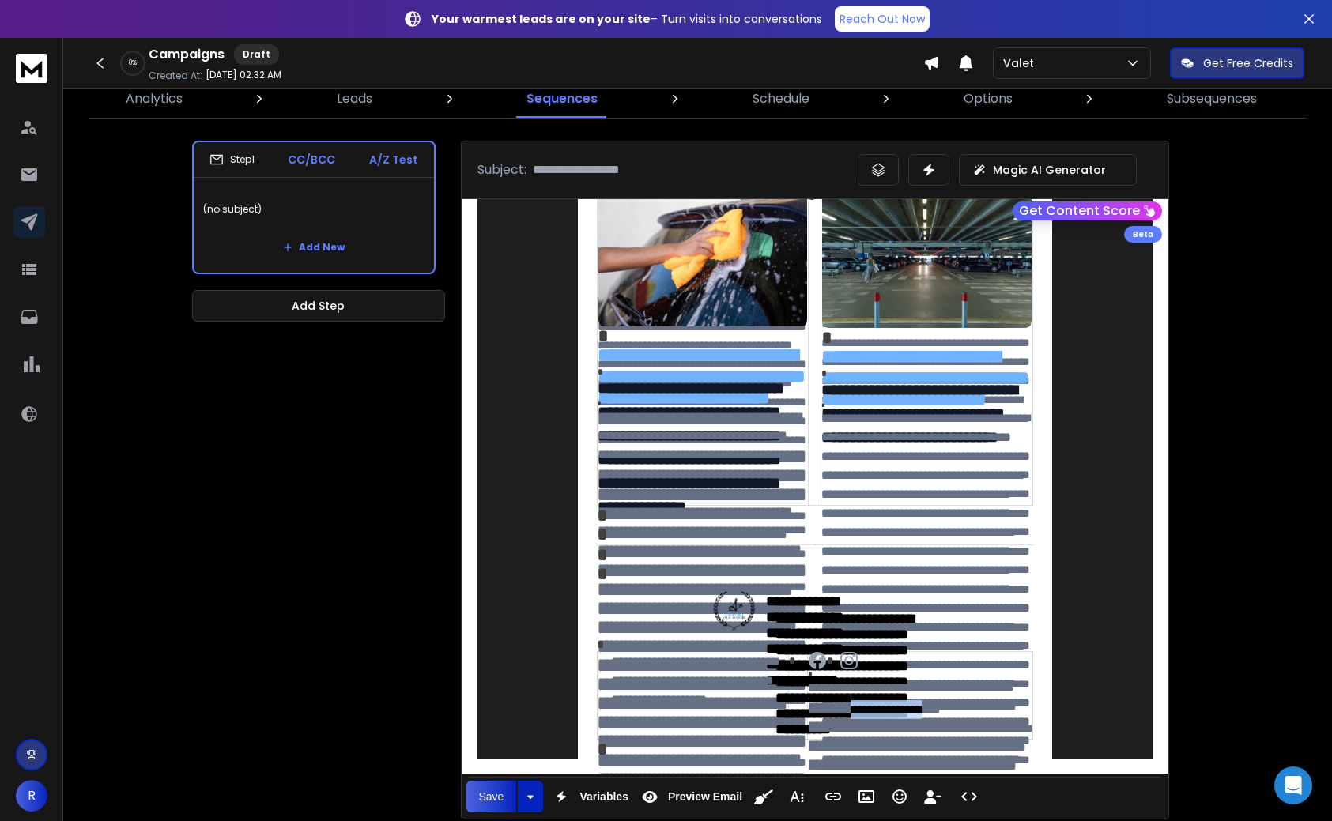
scroll to position [73, 0]
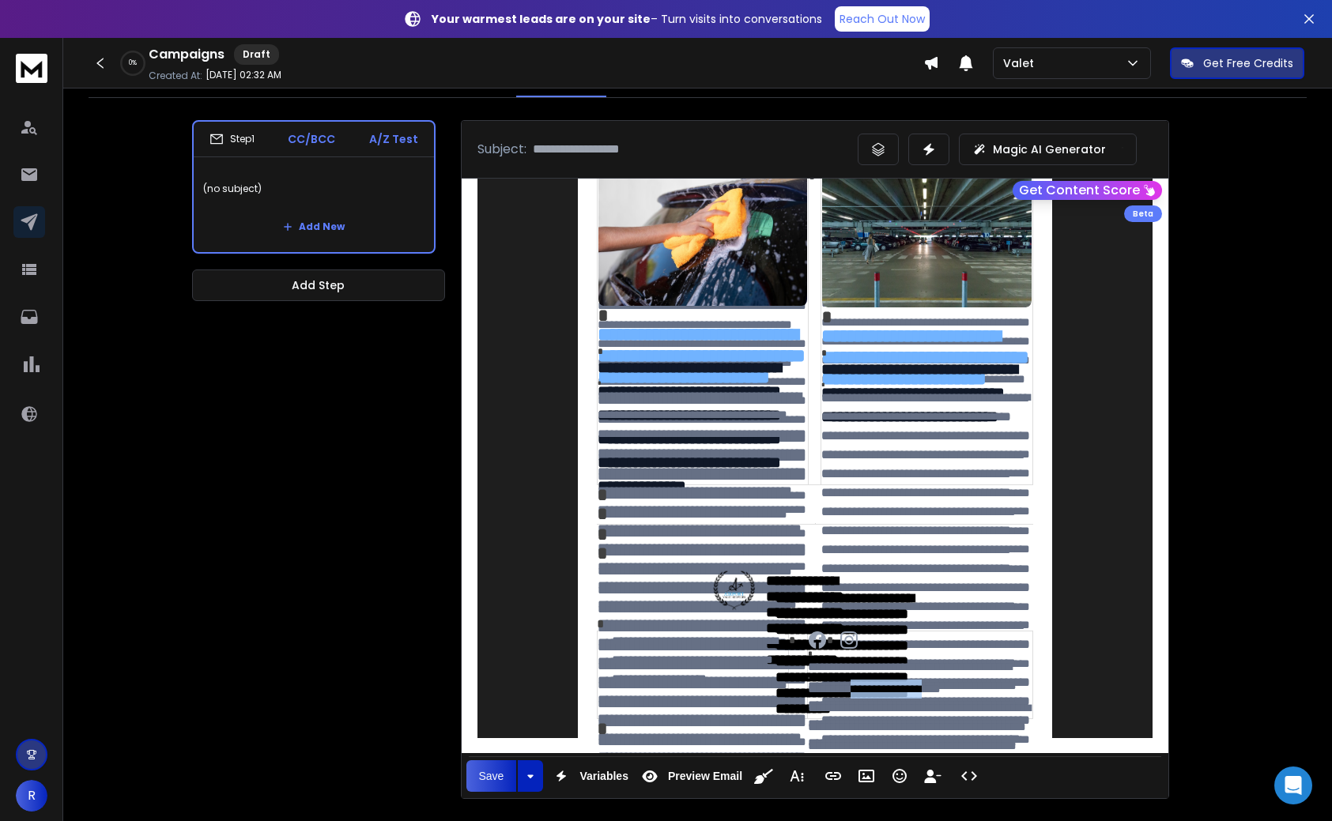
click at [927, 680] on div "**********" at bounding box center [920, 699] width 224 height 39
drag, startPoint x: 873, startPoint y: 694, endPoint x: 838, endPoint y: 681, distance: 37.0
click at [872, 694] on link "**********" at bounding box center [874, 689] width 133 height 12
drag, startPoint x: 831, startPoint y: 677, endPoint x: 831, endPoint y: 669, distance: 8.7
click at [831, 676] on div at bounding box center [920, 677] width 224 height 3
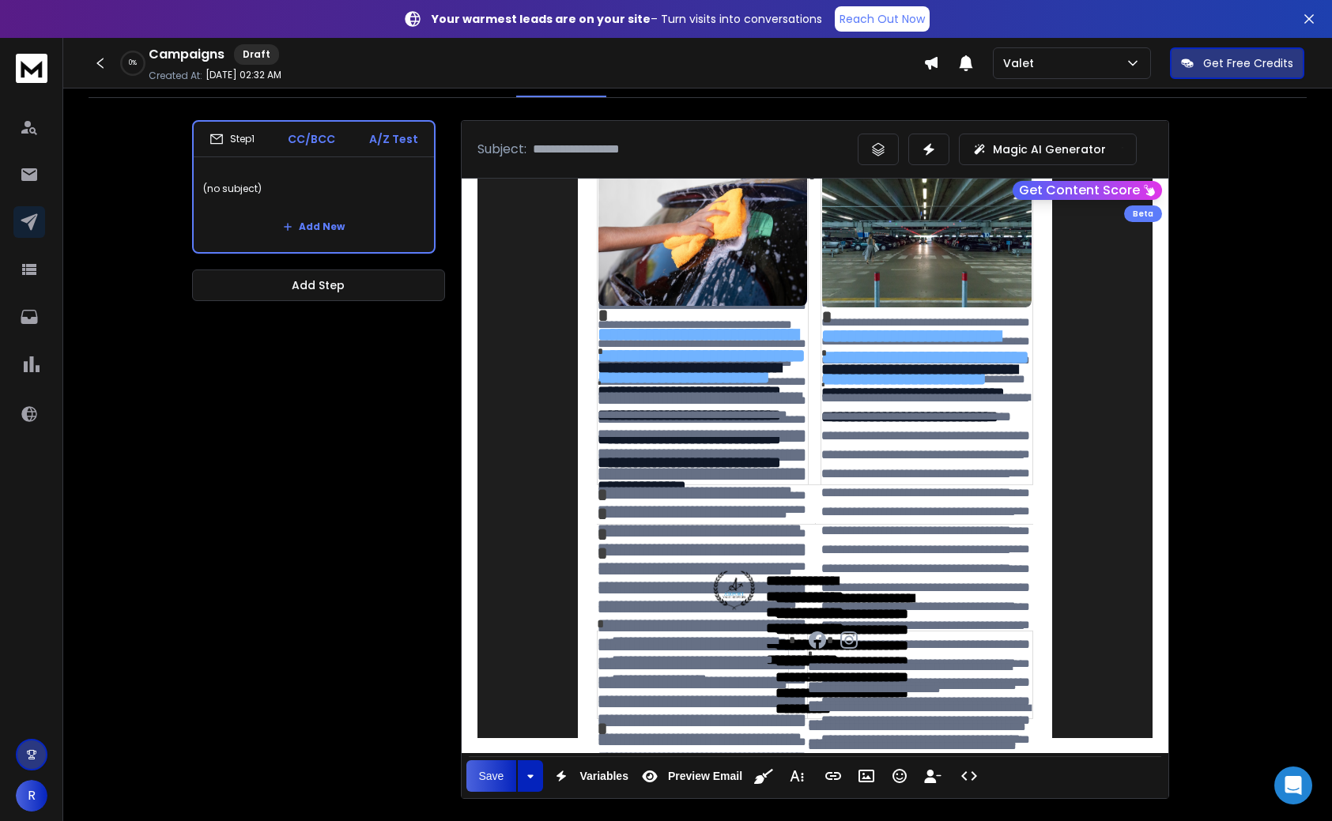
click at [830, 665] on span "**********" at bounding box center [914, 733] width 213 height 145
click at [895, 664] on span "**********" at bounding box center [914, 733] width 213 height 145
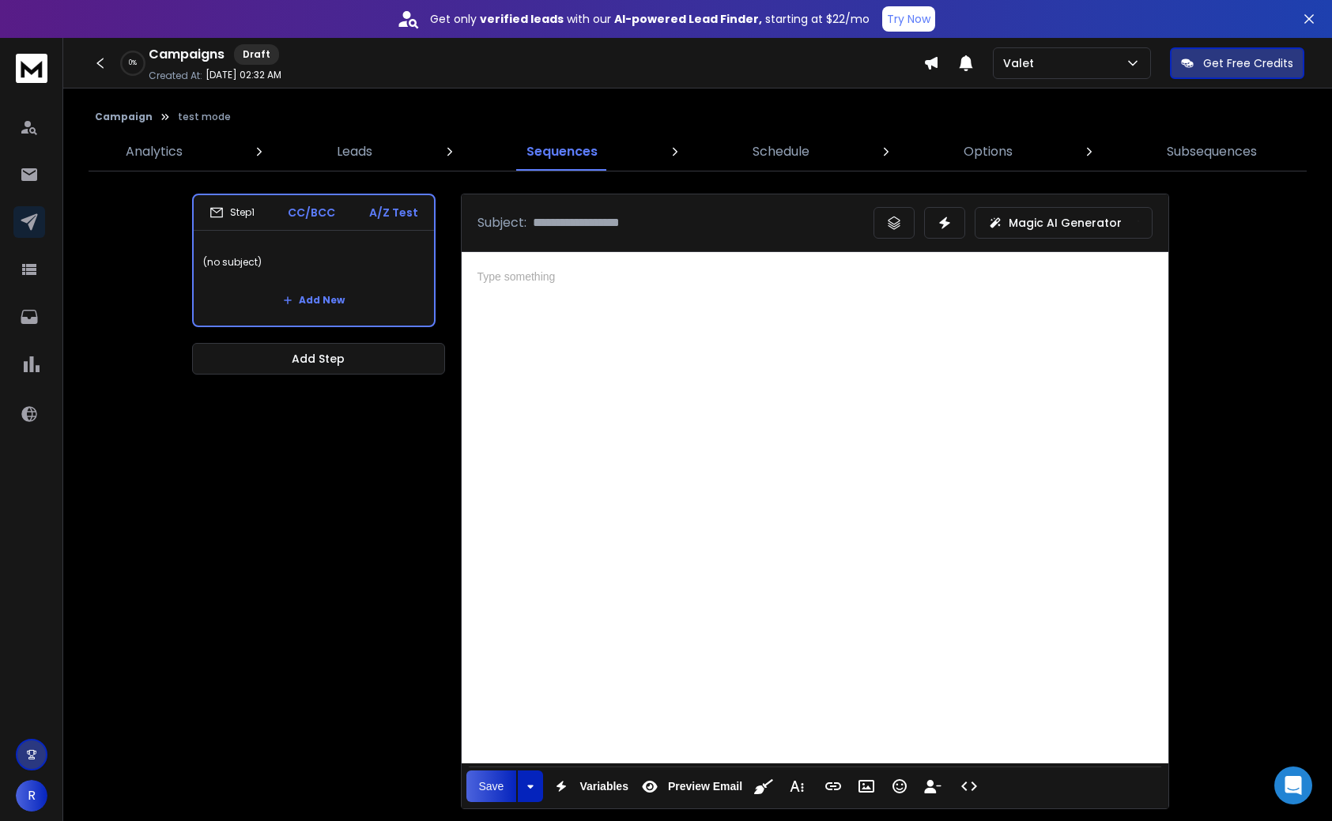
click at [504, 274] on div at bounding box center [814, 276] width 675 height 17
drag, startPoint x: 490, startPoint y: 273, endPoint x: 457, endPoint y: 267, distance: 33.6
click at [457, 267] on div "**********" at bounding box center [698, 502] width 1012 height 616
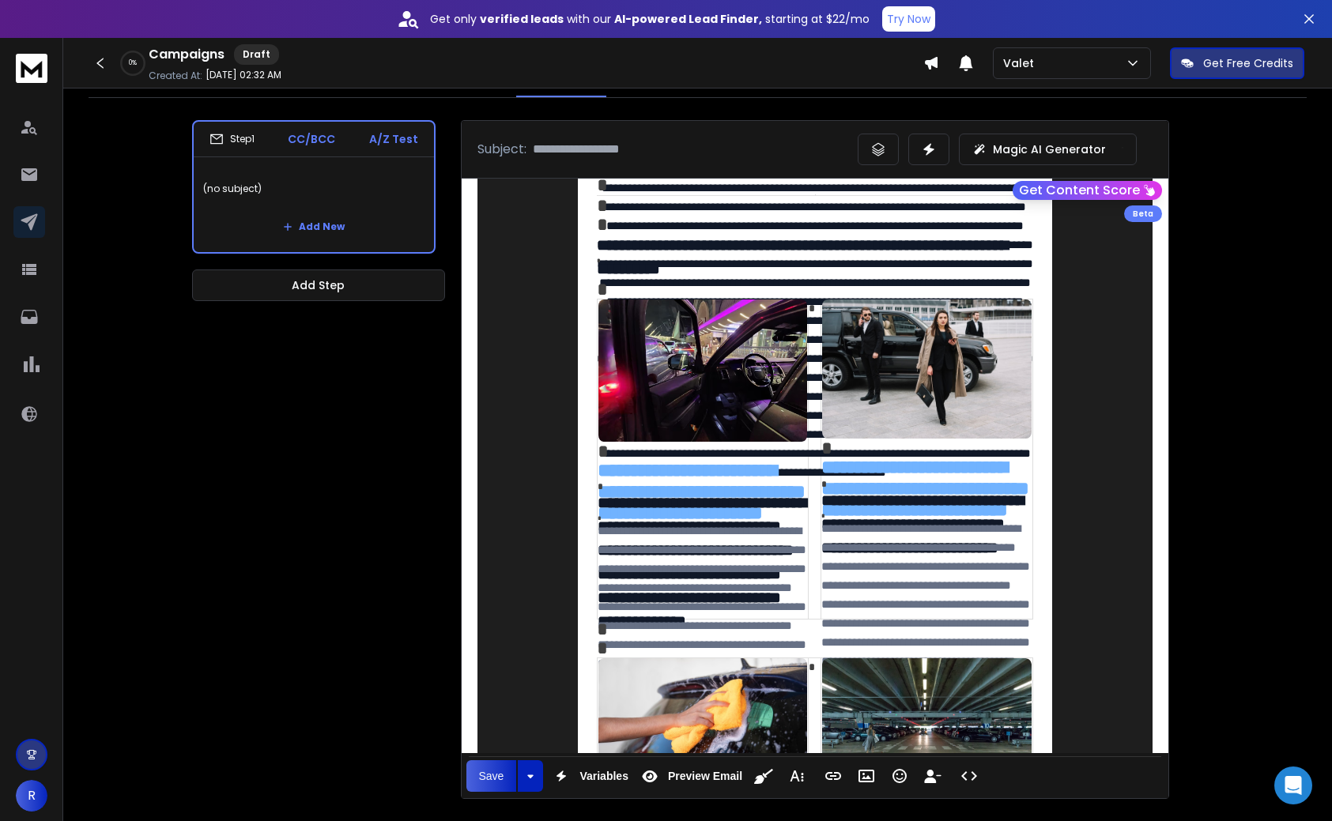
scroll to position [752, 0]
